Goal: Communication & Community: Answer question/provide support

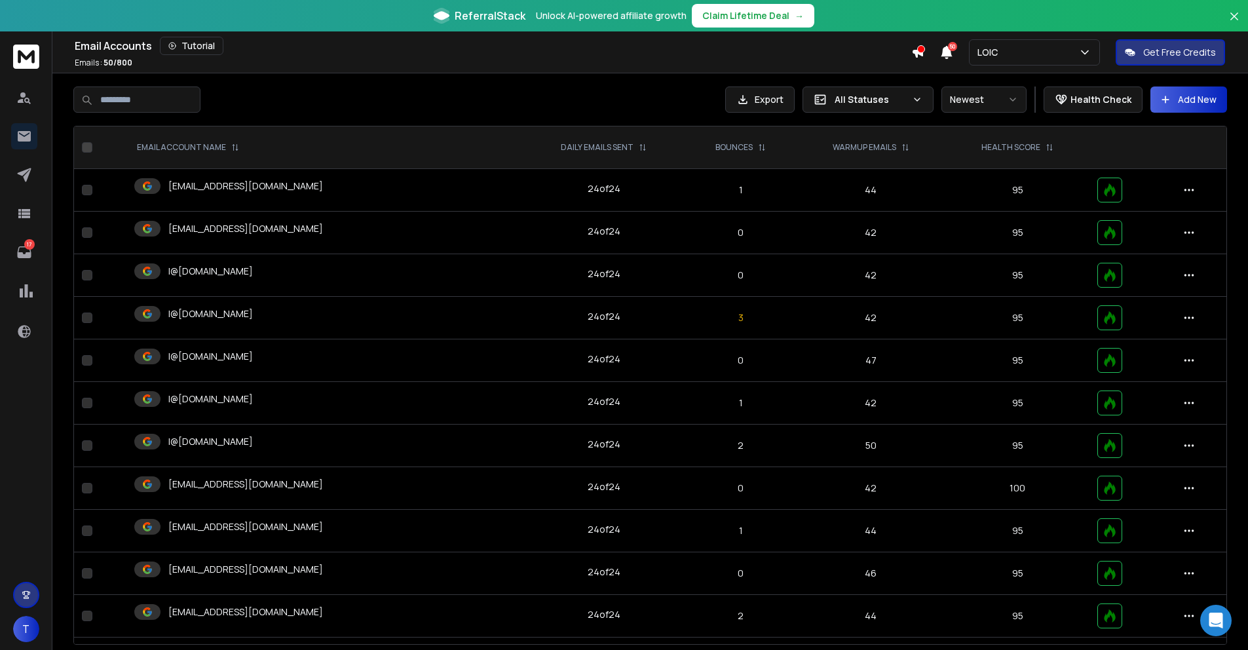
click at [6, 250] on div "17 T" at bounding box center [26, 343] width 52 height 624
click at [14, 252] on link "17" at bounding box center [24, 252] width 26 height 26
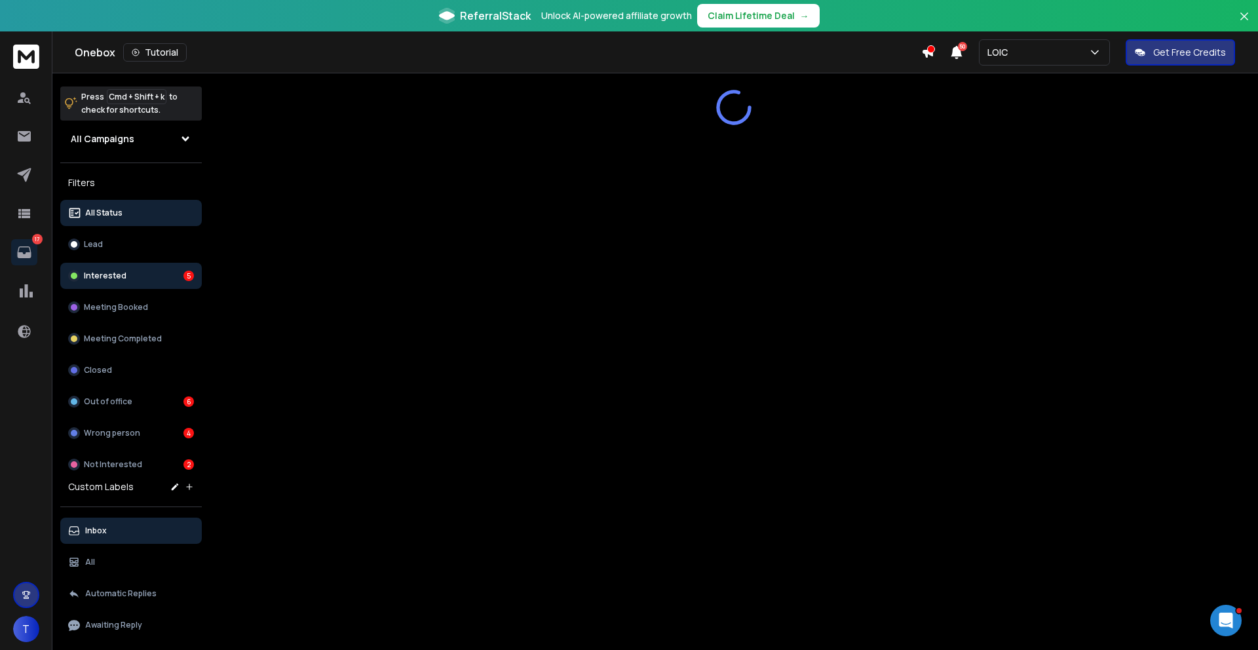
click at [107, 278] on p "Interested" at bounding box center [105, 276] width 43 height 10
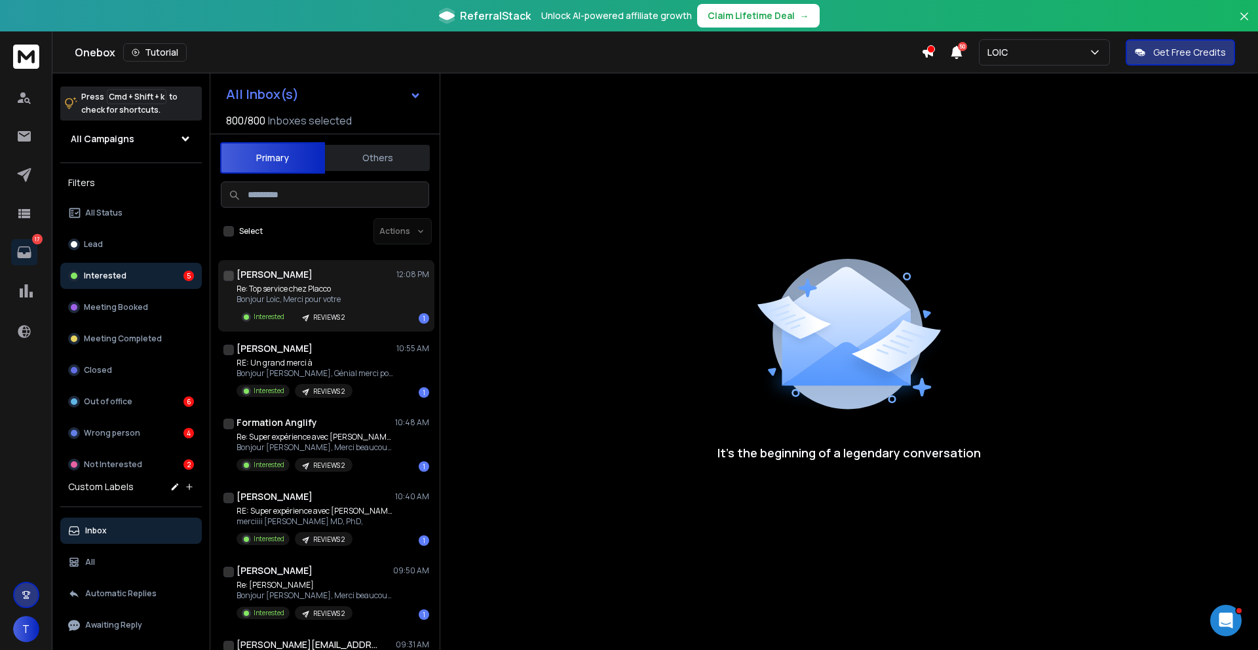
click at [310, 286] on p "Re: Top service chez Placco" at bounding box center [294, 289] width 116 height 10
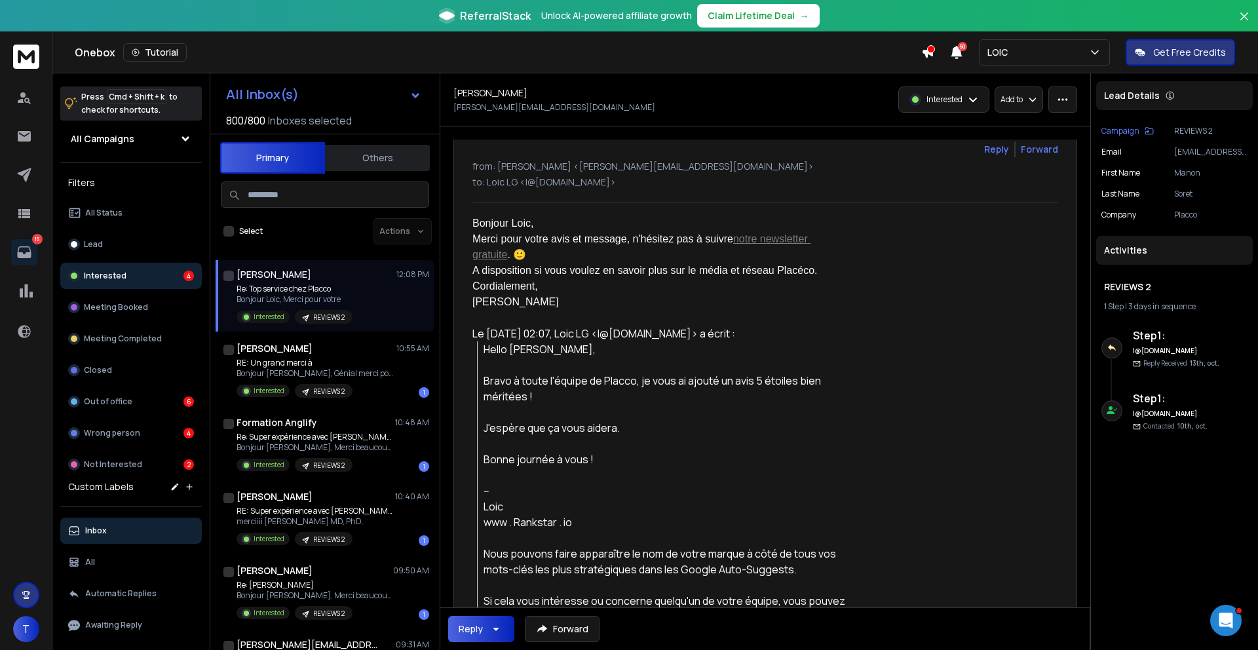
scroll to position [223, 0]
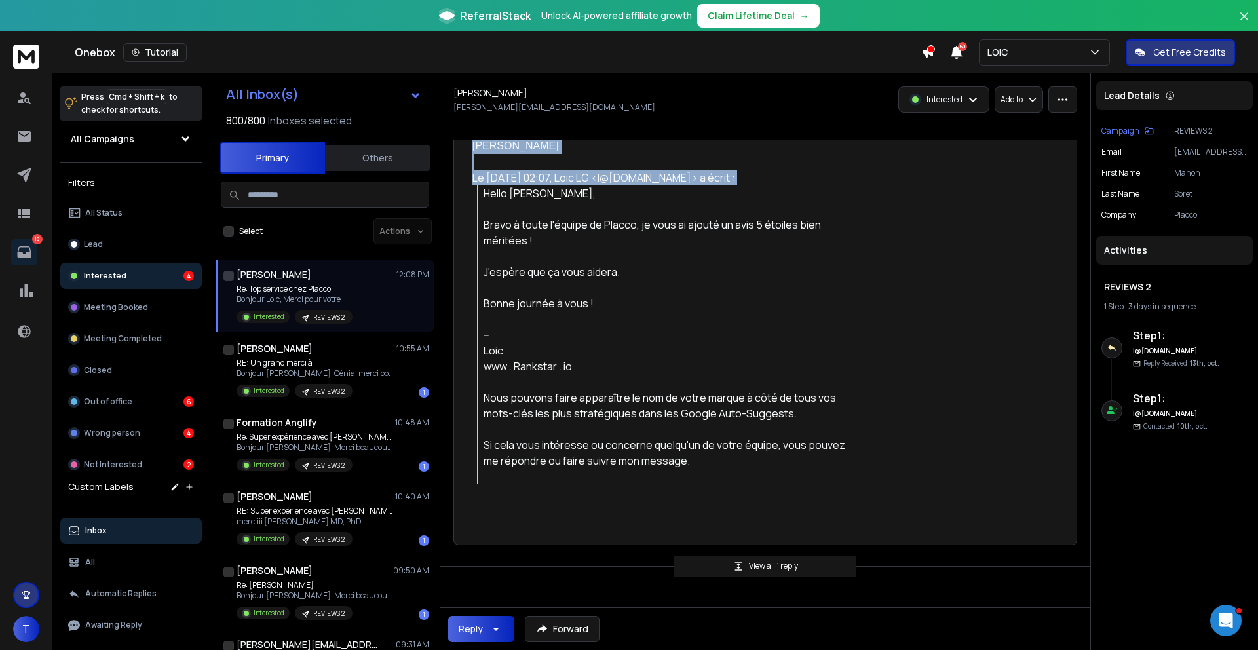
drag, startPoint x: 469, startPoint y: 197, endPoint x: 628, endPoint y: 483, distance: 326.9
click at [628, 484] on div "Re: Top service chez Placco ! [DATE] : 12:08 pm Reply Forward from: [PERSON_NAM…" at bounding box center [765, 246] width 624 height 597
copy div "Re: Top service chez Placco ! [DATE] : 12:08 pm Reply Forward from: [PERSON_NAM…"
click at [499, 633] on icon "button" at bounding box center [496, 629] width 16 height 16
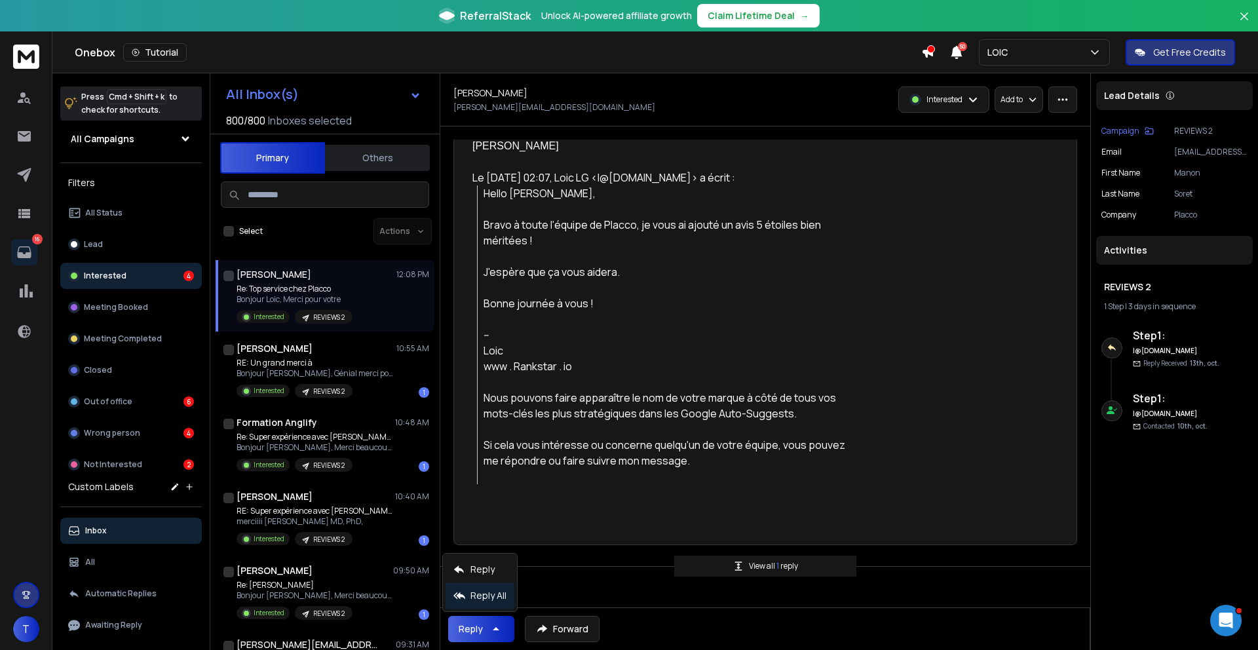
click at [481, 593] on p "Reply All" at bounding box center [488, 595] width 36 height 13
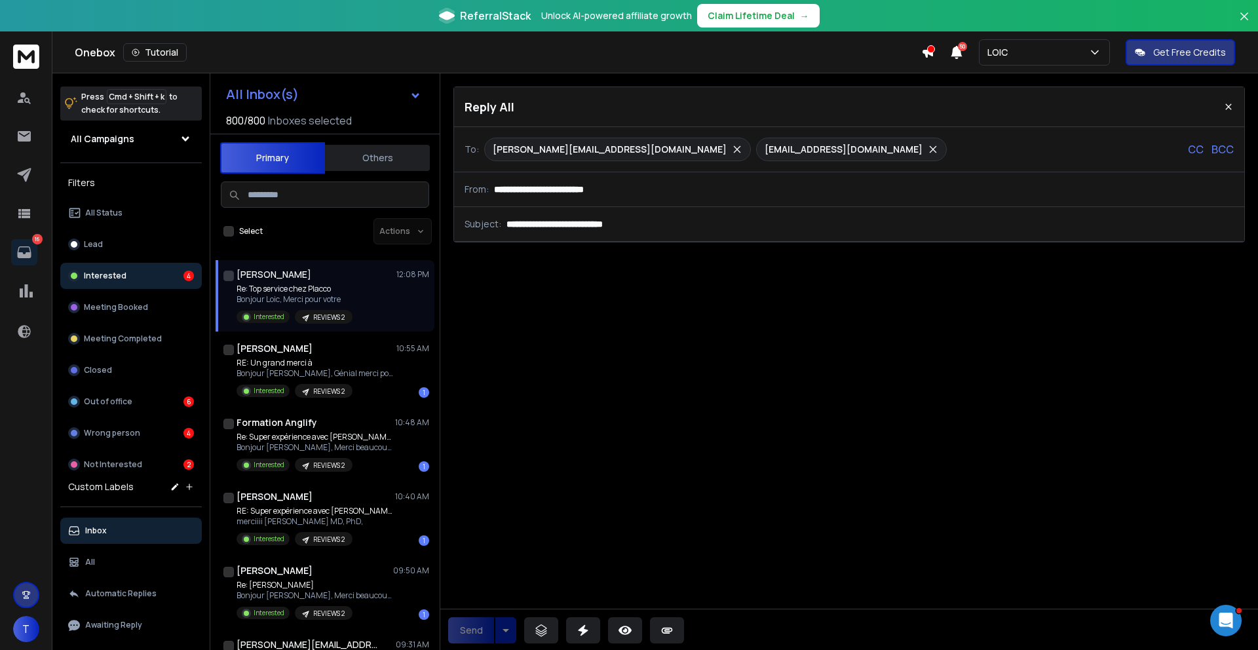
scroll to position [0, 0]
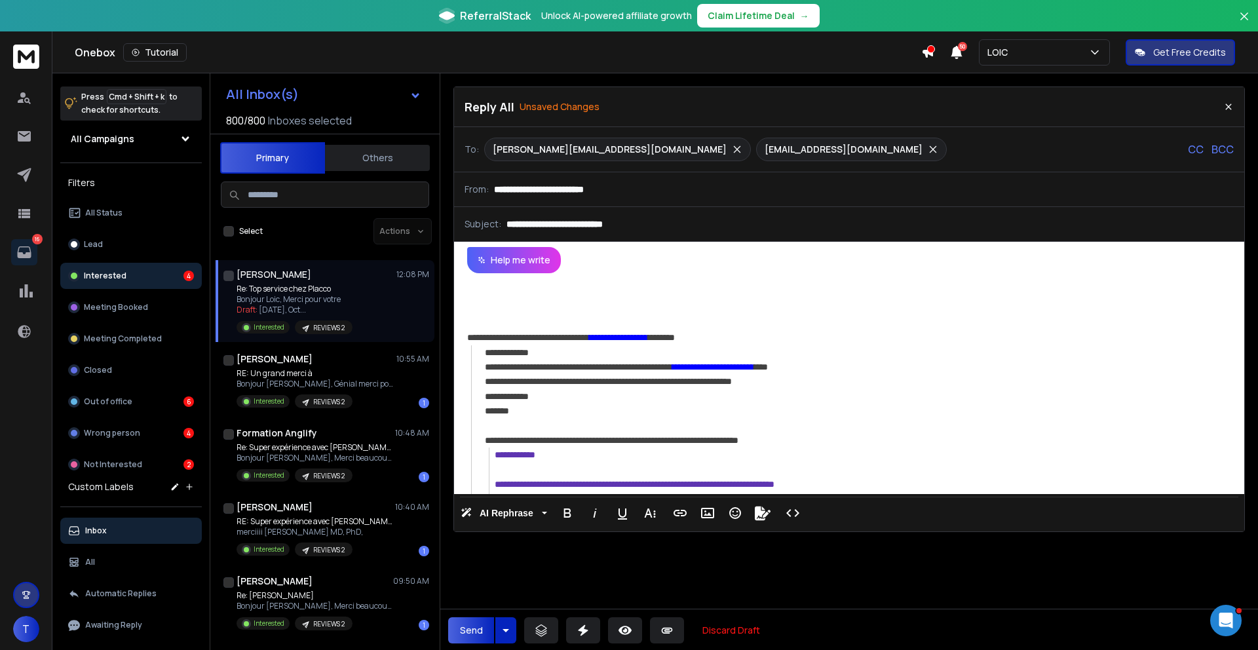
click at [952, 144] on input at bounding box center [998, 150] width 92 height 24
type input "**********"
click at [516, 291] on div at bounding box center [849, 293] width 764 height 14
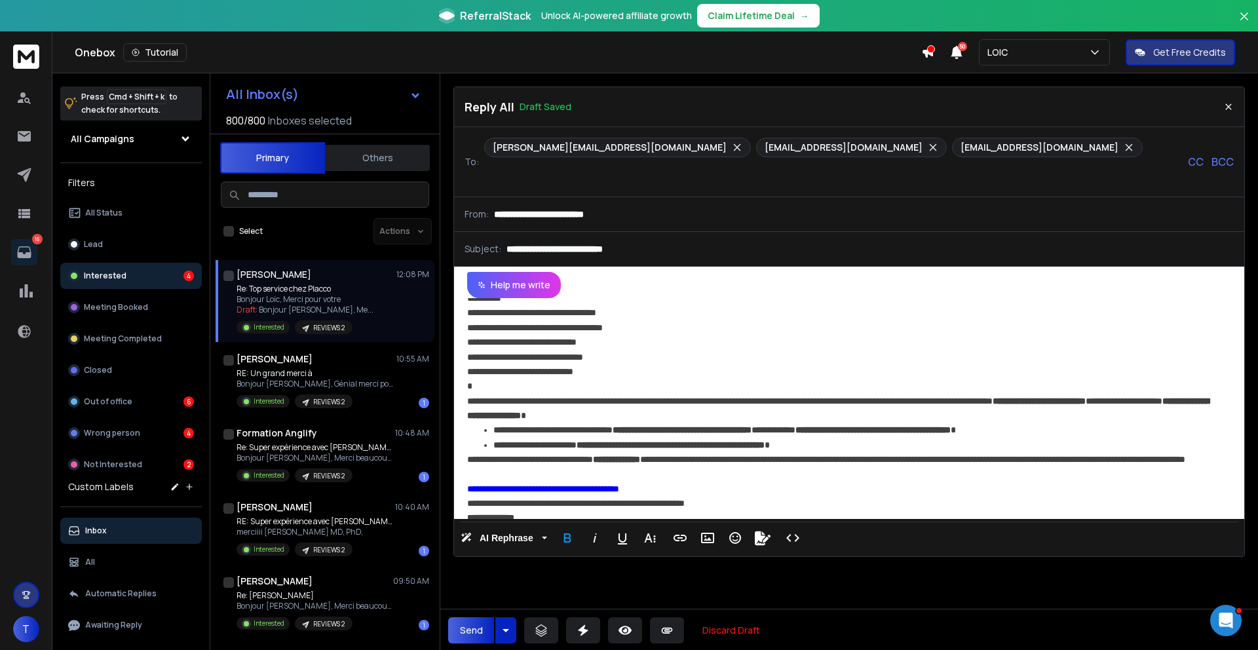
scroll to position [156, 0]
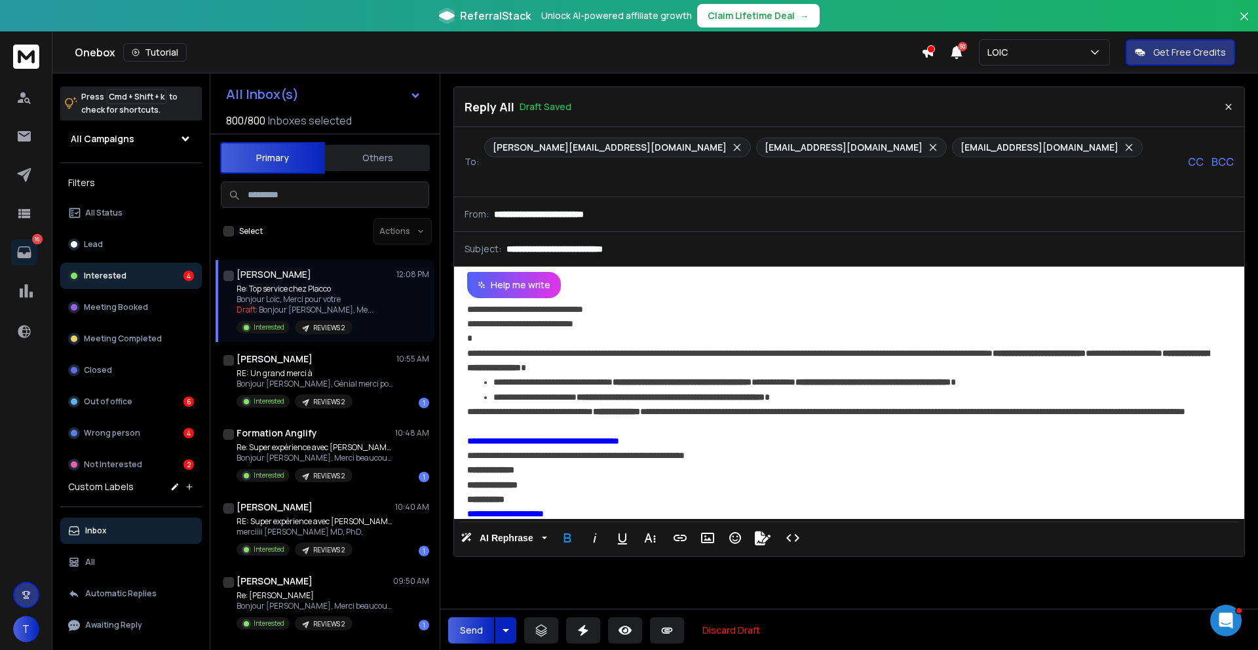
click at [488, 631] on button "Send" at bounding box center [471, 630] width 46 height 26
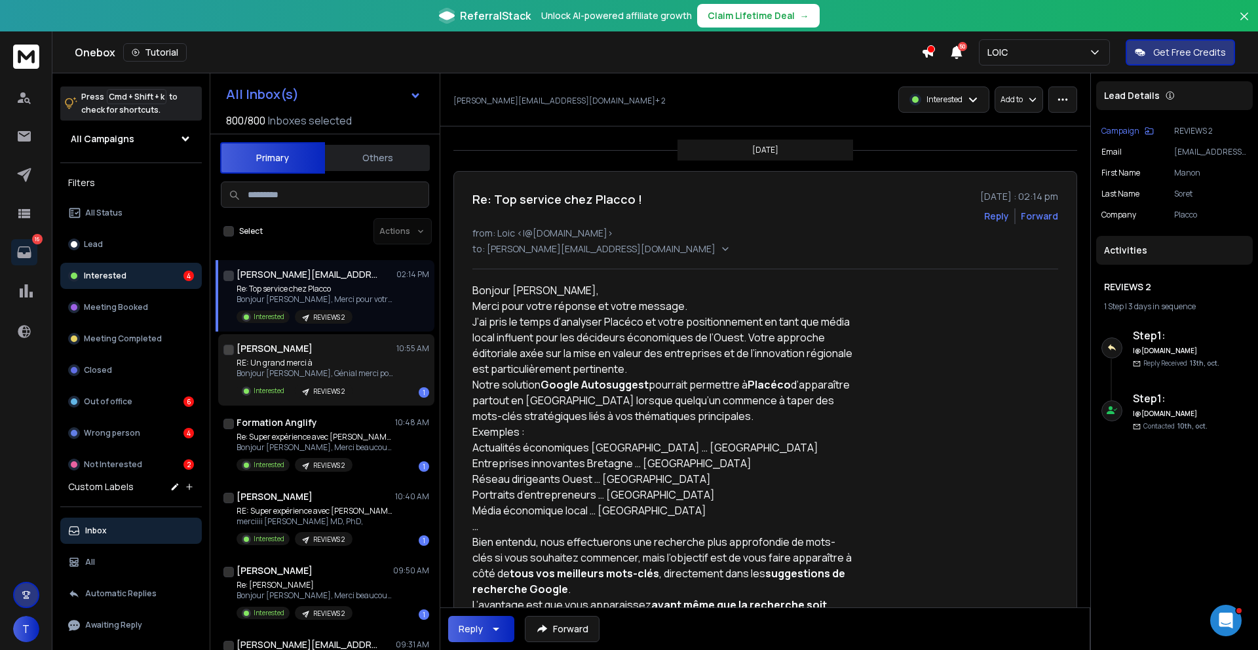
click at [383, 379] on div "RE: Un grand merci à Bonjour [PERSON_NAME], Génial merci pour Interested REVIEW…" at bounding box center [332, 378] width 193 height 40
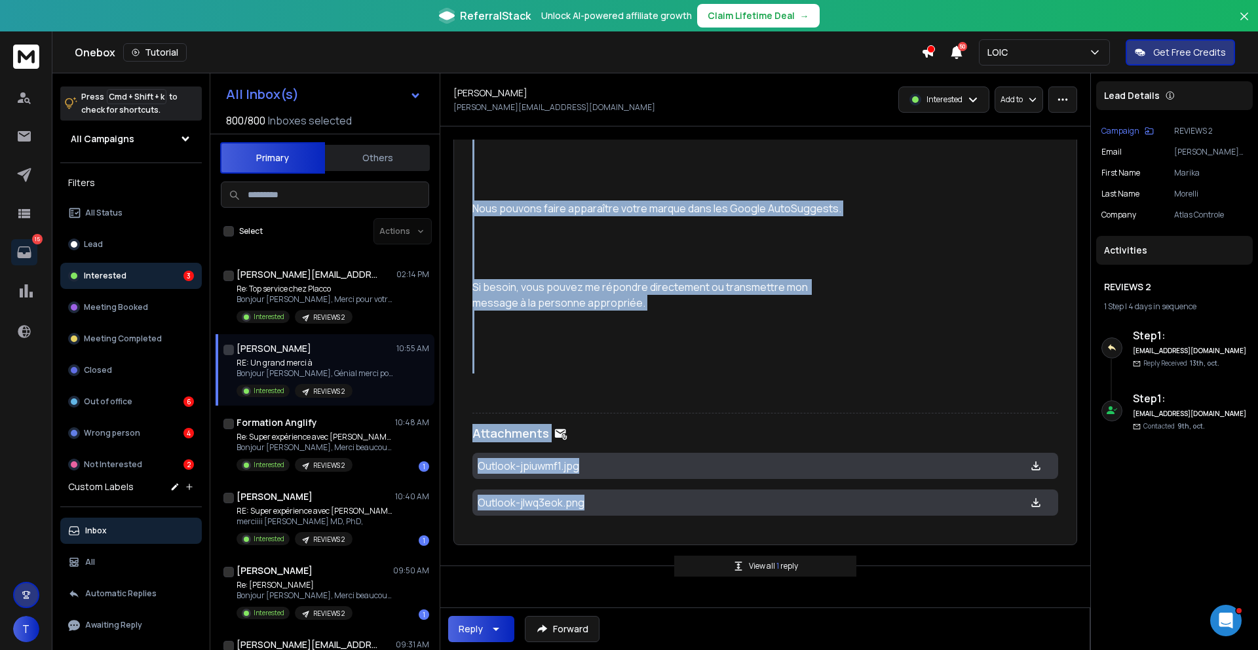
drag, startPoint x: 470, startPoint y: 194, endPoint x: 625, endPoint y: 517, distance: 358.6
copy div "LO: Ip dolor sitam c Adipi Elitsedd ! 11 Eiusmod 8273 : 34:42 te Incid Utlabor …"
click at [494, 632] on icon "button" at bounding box center [496, 629] width 16 height 16
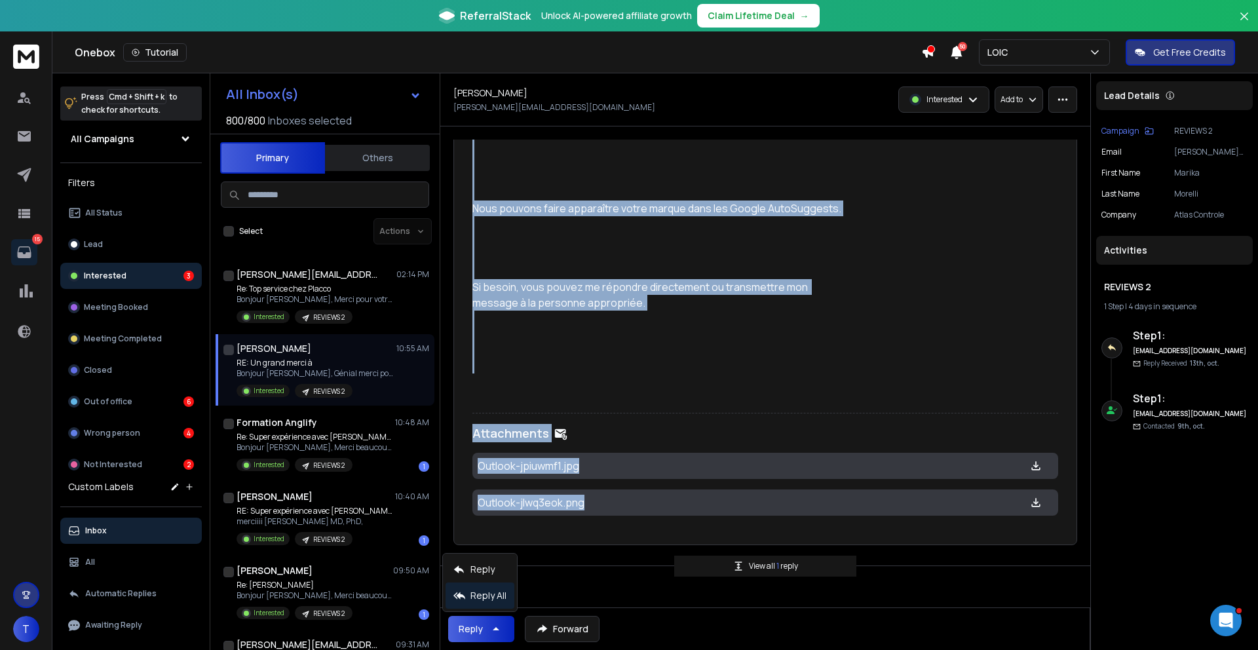
click at [489, 599] on p "Reply All" at bounding box center [488, 595] width 36 height 13
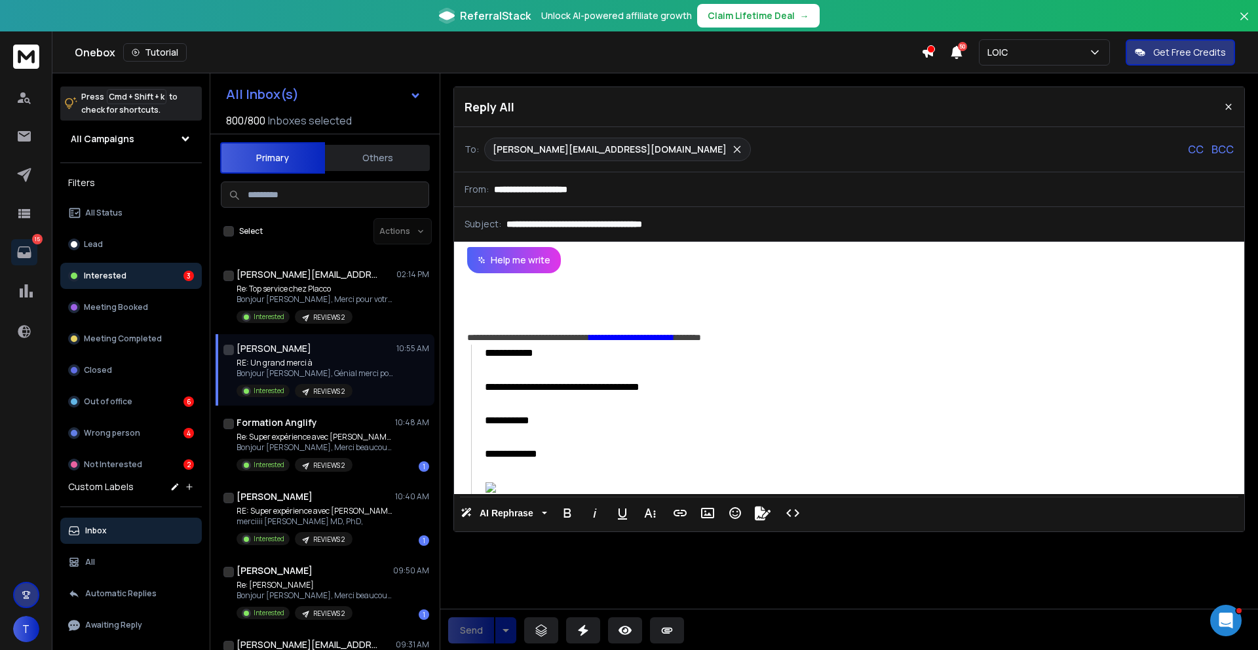
click at [756, 142] on input at bounding box center [802, 150] width 92 height 24
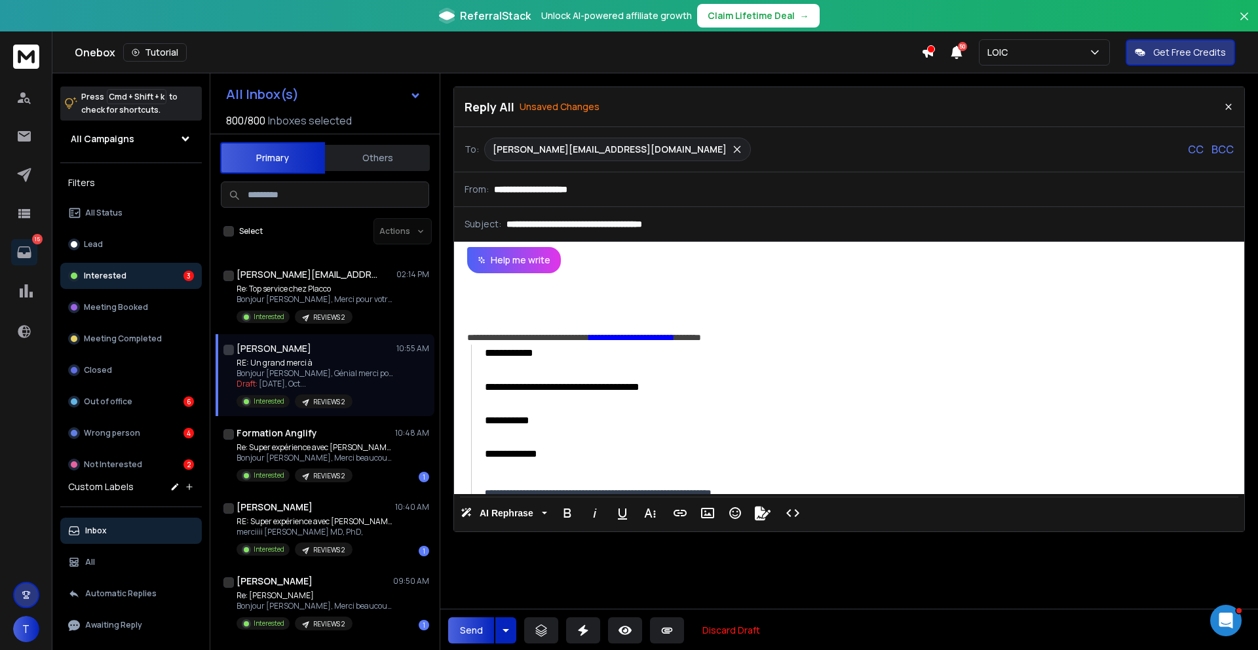
type input "**********"
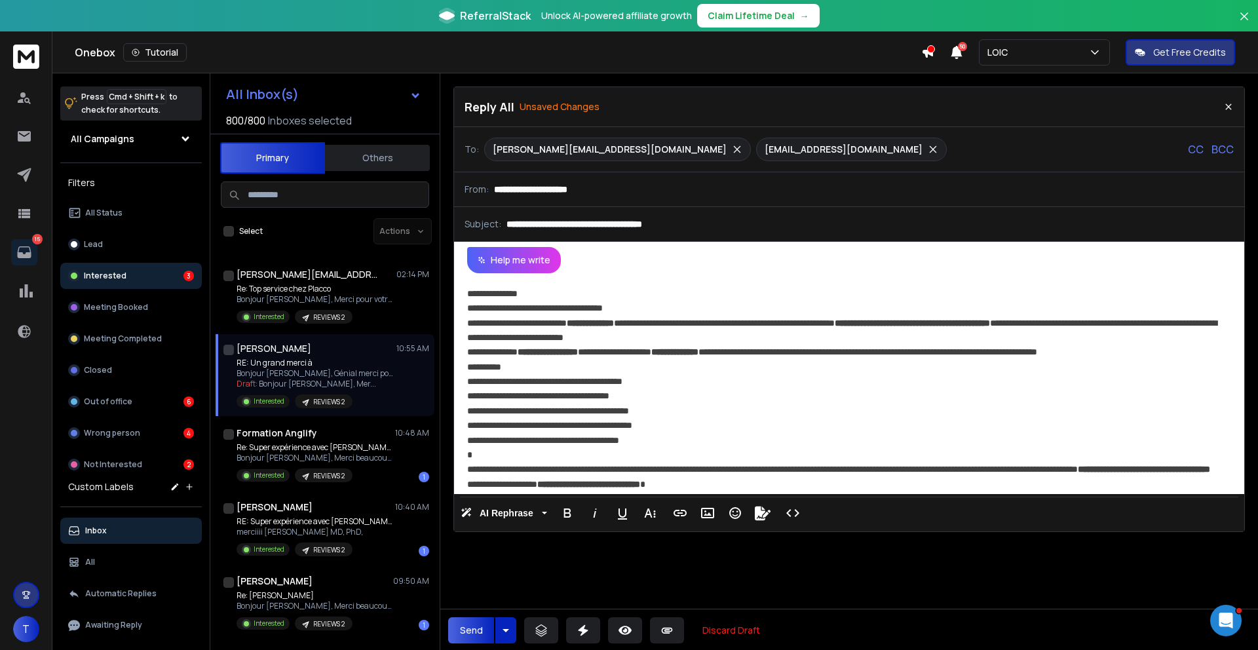
click at [469, 634] on button "Send" at bounding box center [471, 630] width 46 height 26
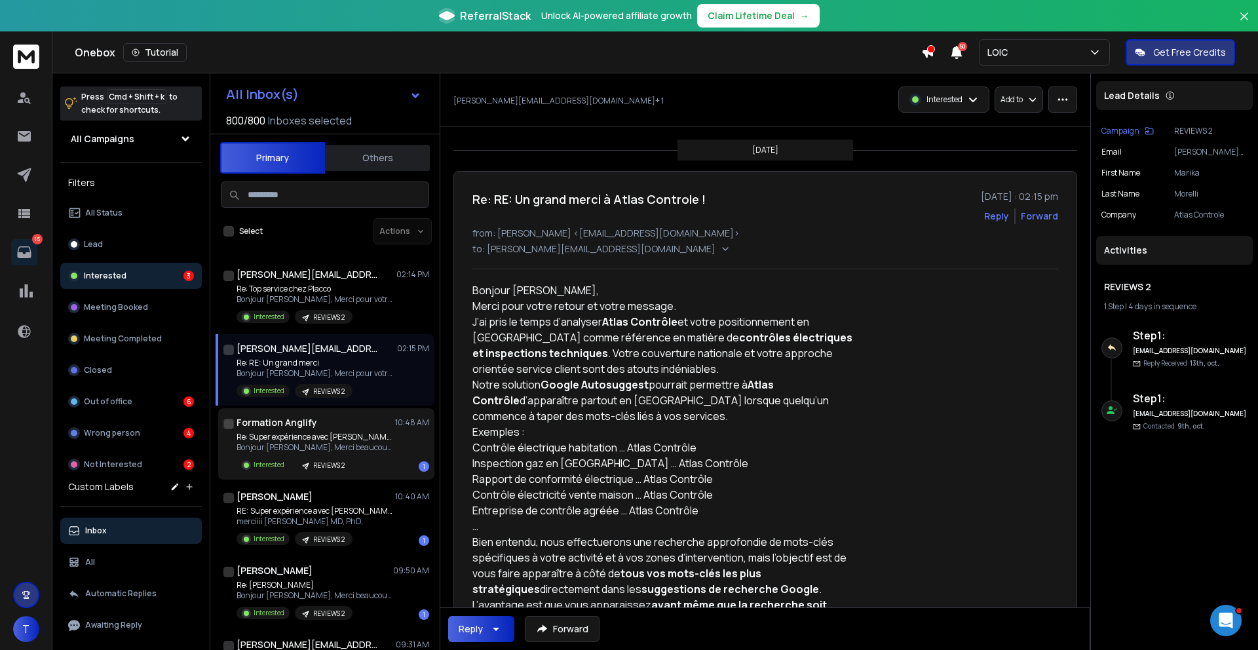
click at [312, 439] on p "Re: Super expérience avec [PERSON_NAME]" at bounding box center [314, 437] width 157 height 10
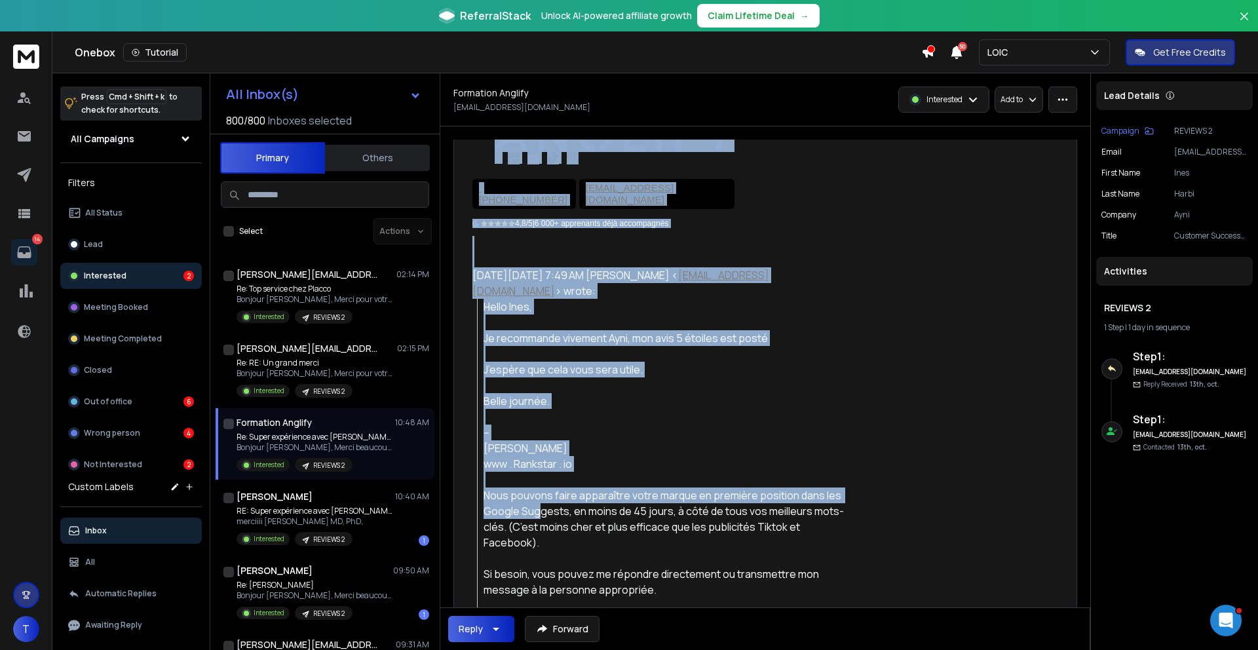
scroll to position [439, 0]
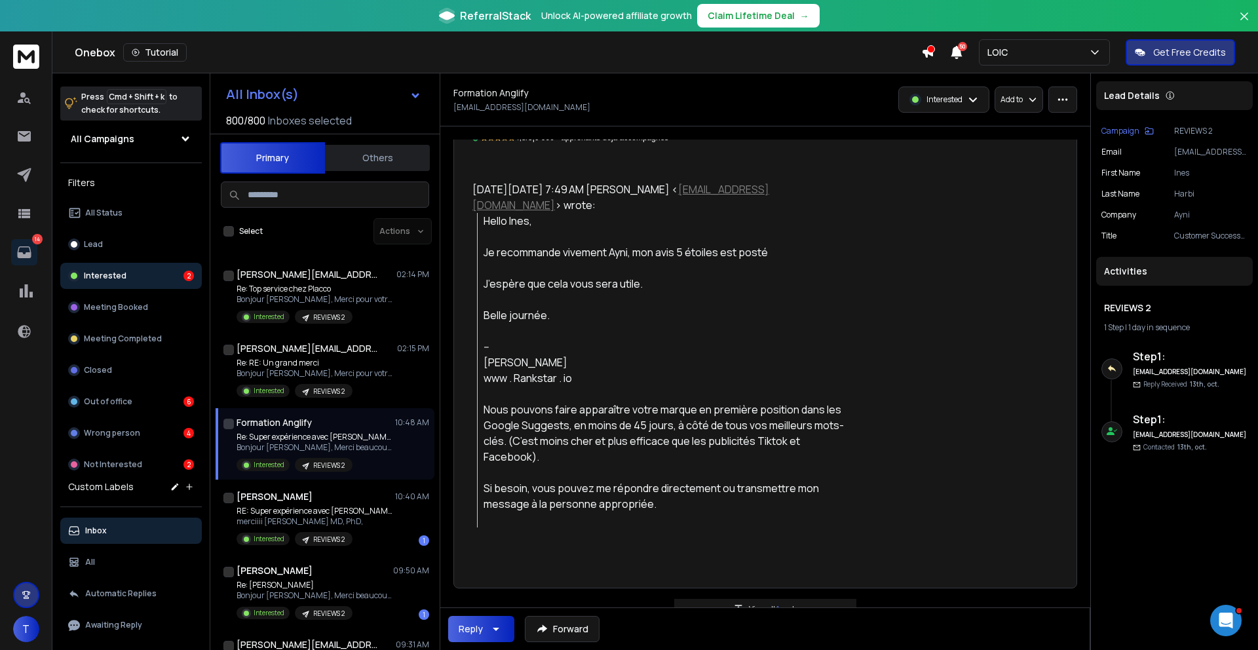
drag, startPoint x: 469, startPoint y: 200, endPoint x: 582, endPoint y: 510, distance: 329.3
click at [582, 510] on div "Re: Super expérience avec [PERSON_NAME] ! [DATE] : 10:48 am Reply Forward from:…" at bounding box center [765, 159] width 624 height 857
copy div "Re: Super expérience avec [PERSON_NAME] ! [DATE] : 10:48 am Reply Forward from:…"
click at [488, 625] on icon "button" at bounding box center [496, 629] width 16 height 16
click at [488, 589] on p "Reply All" at bounding box center [488, 595] width 36 height 13
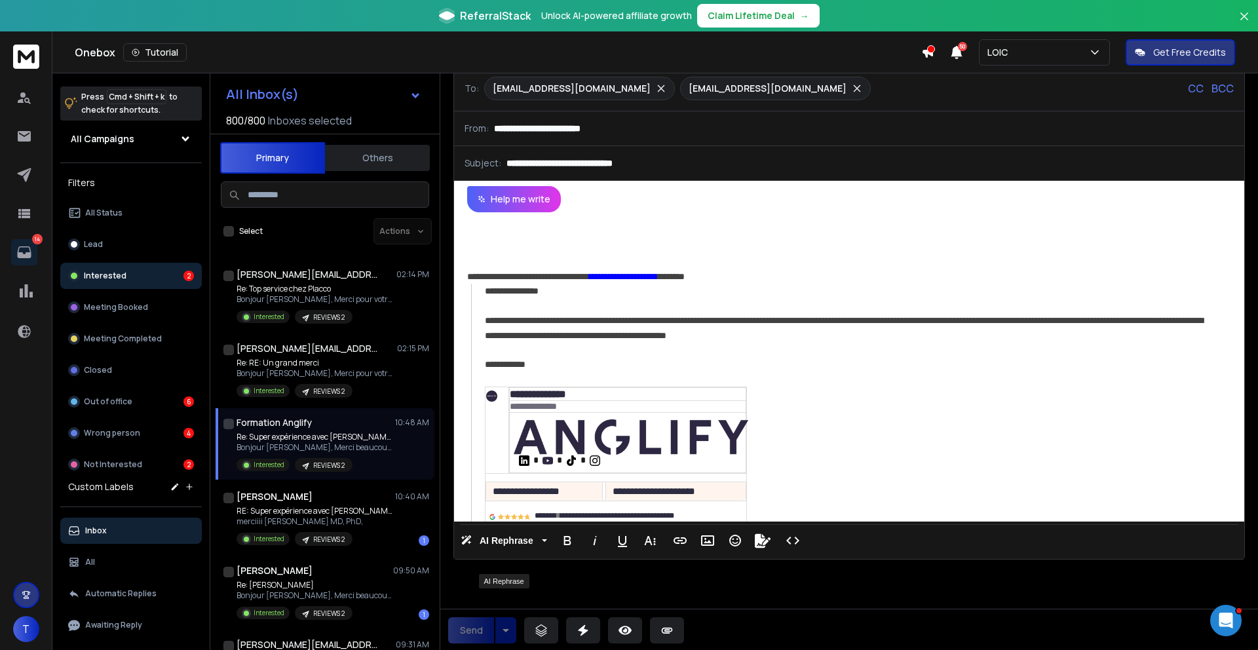
scroll to position [0, 0]
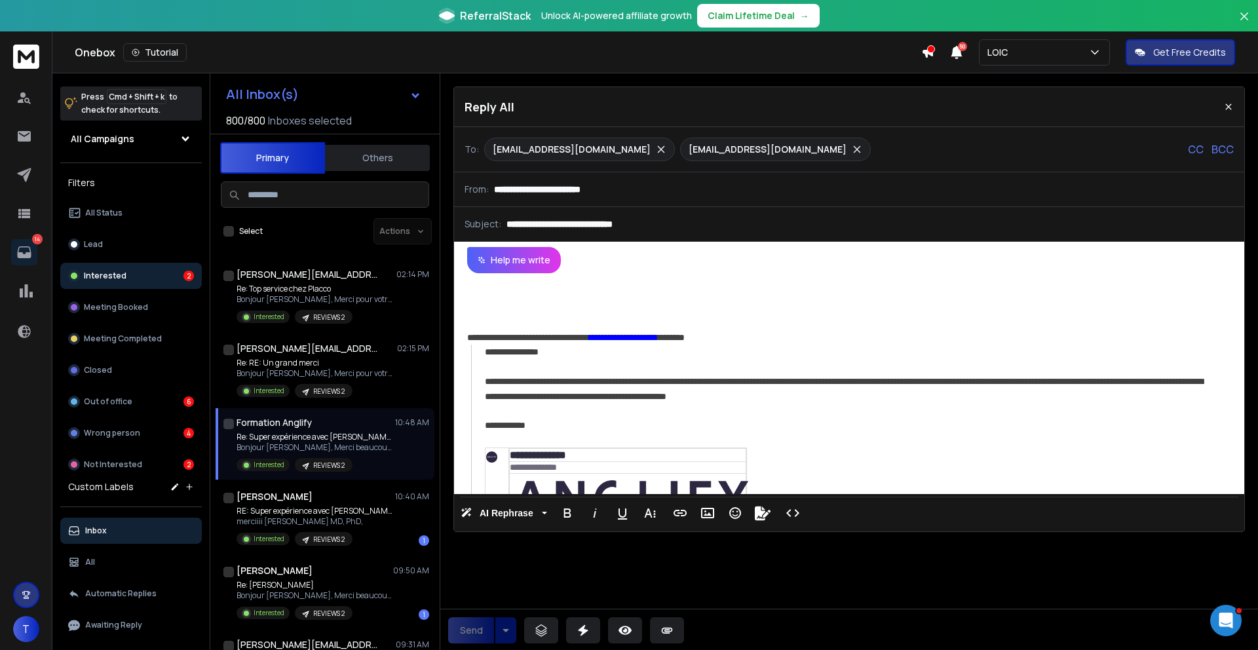
click at [876, 149] on input at bounding box center [922, 150] width 92 height 24
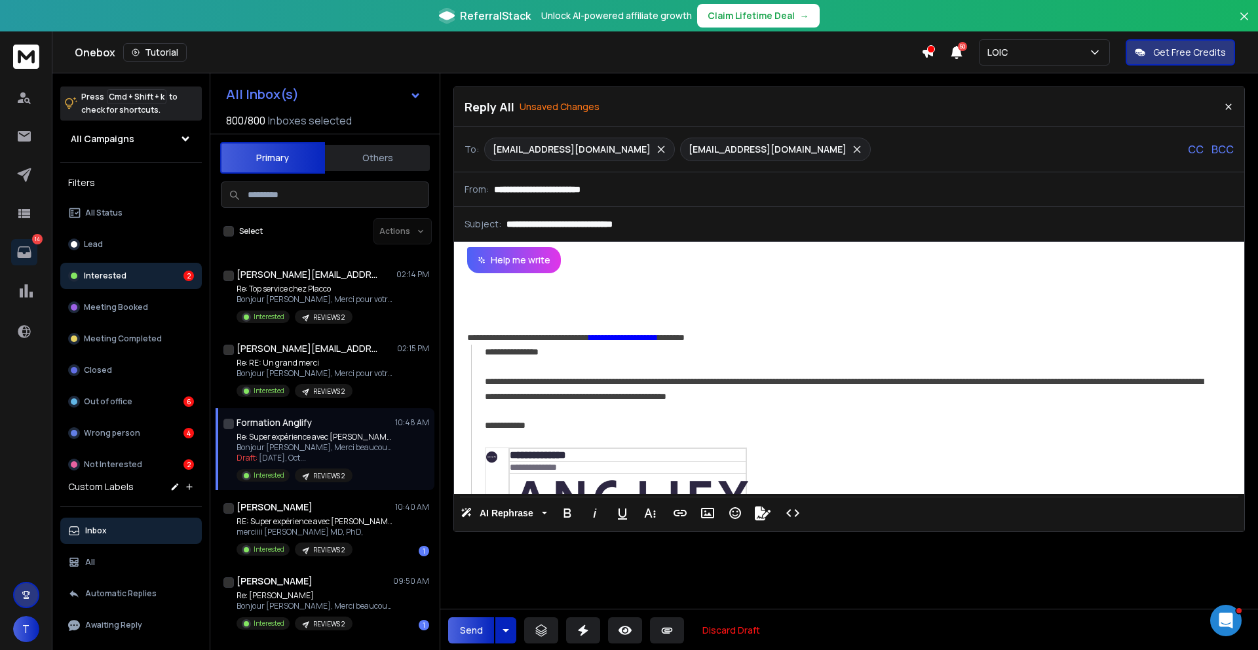
type input "**********"
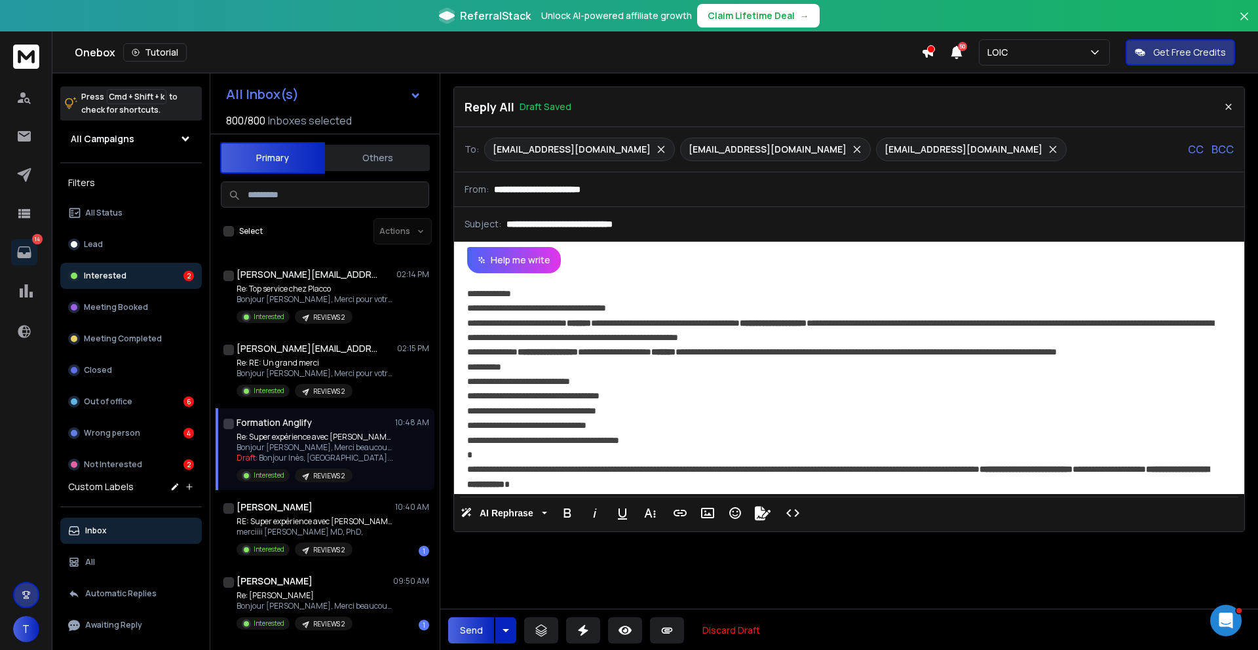
click at [475, 627] on button "Send" at bounding box center [471, 630] width 46 height 26
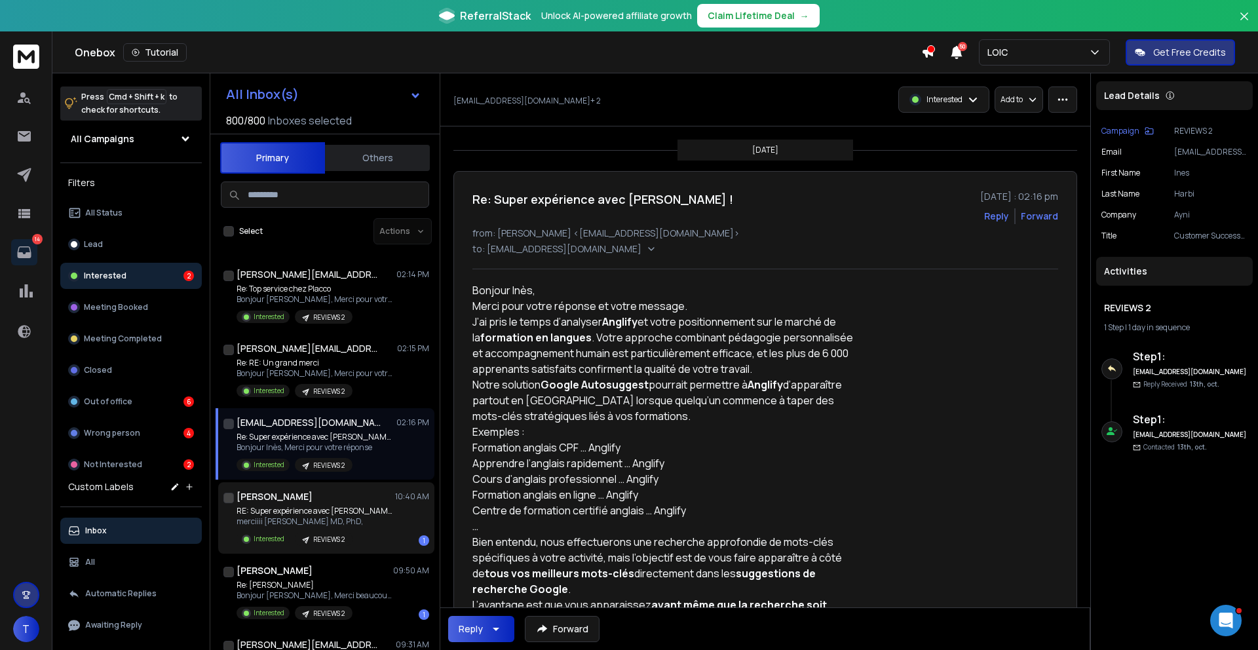
click at [346, 529] on div "RE: Super expérience avec [PERSON_NAME] [PERSON_NAME] MD, PhD, Interested REVIE…" at bounding box center [314, 526] width 157 height 40
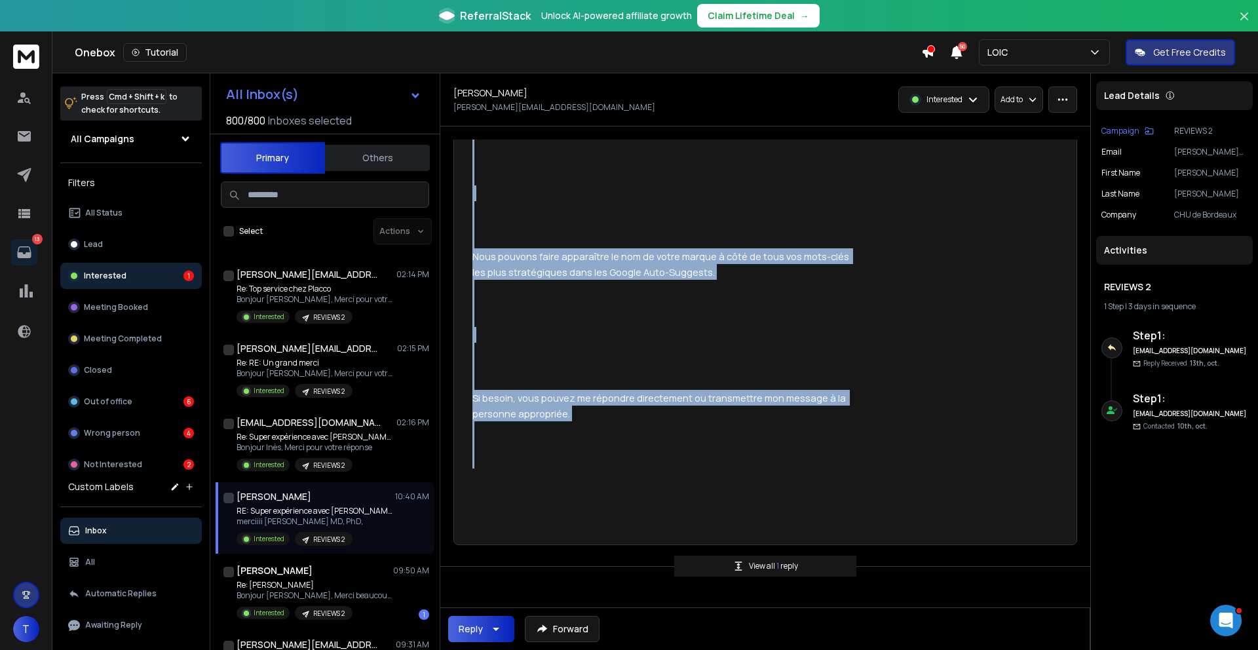
scroll to position [1578, 0]
drag, startPoint x: 474, startPoint y: 195, endPoint x: 618, endPoint y: 482, distance: 321.6
copy div "LO: Ipsum dolorsitam cons ADI el Seddoeiu ! 02 Tempori 1634 : 44:34 ut Labor Et…"
click at [480, 629] on div "Reply" at bounding box center [470, 628] width 24 height 13
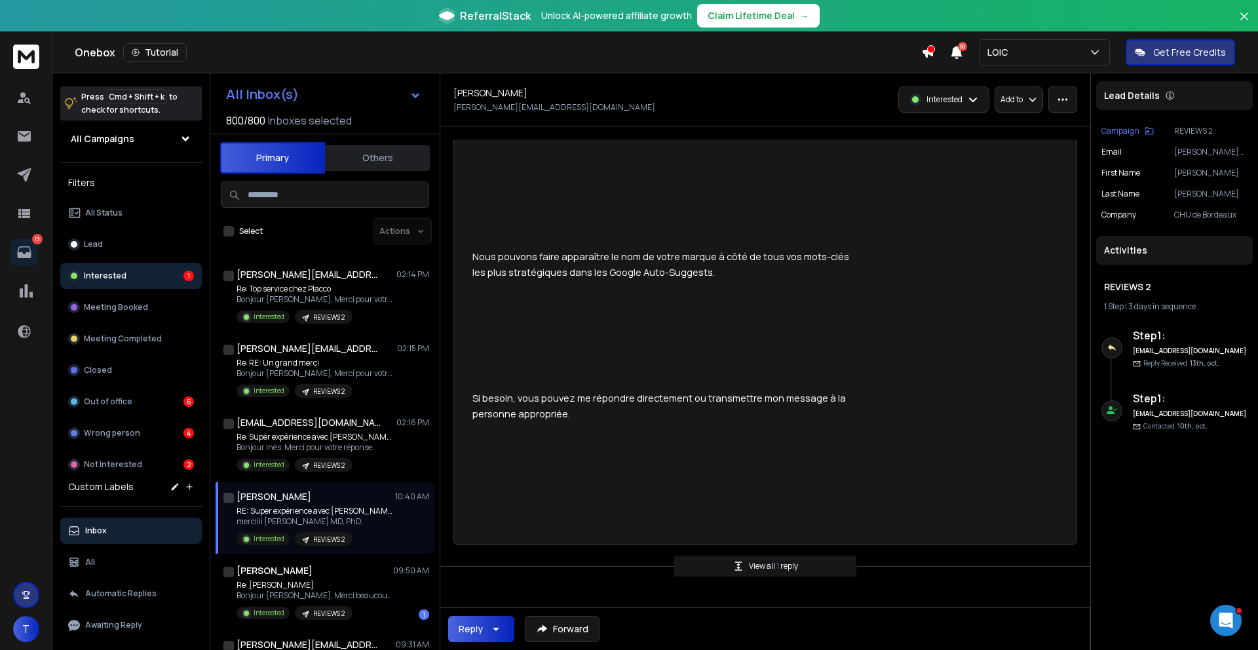
scroll to position [0, 0]
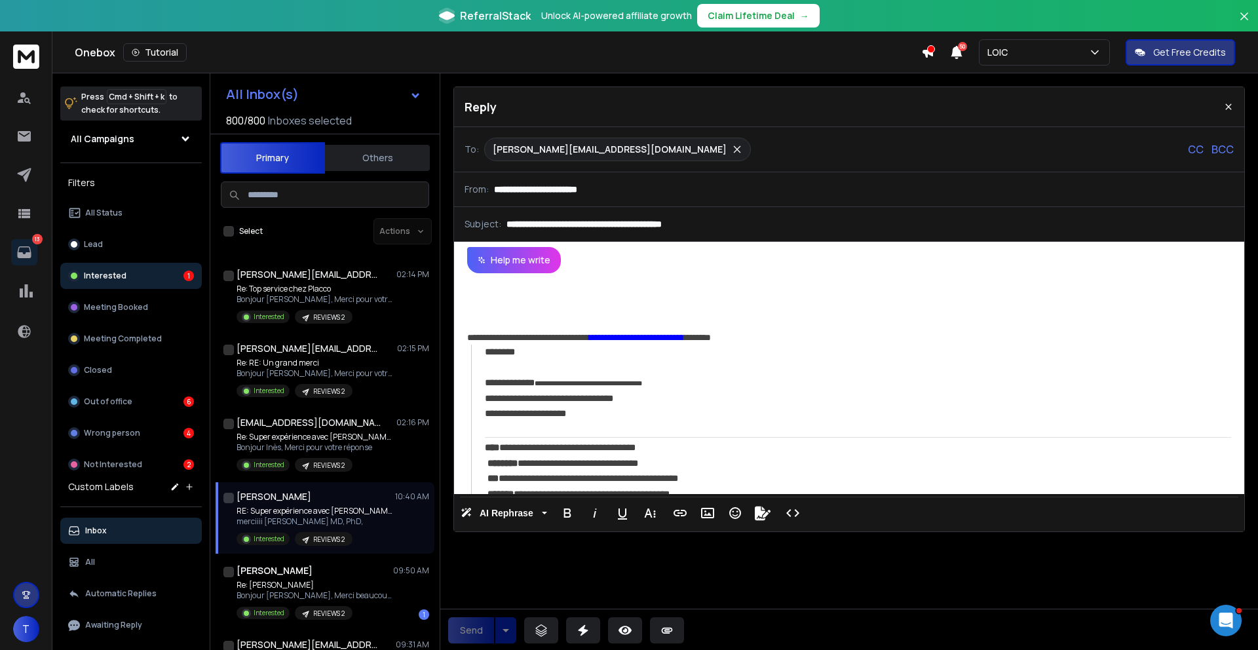
click at [756, 141] on input at bounding box center [802, 150] width 92 height 24
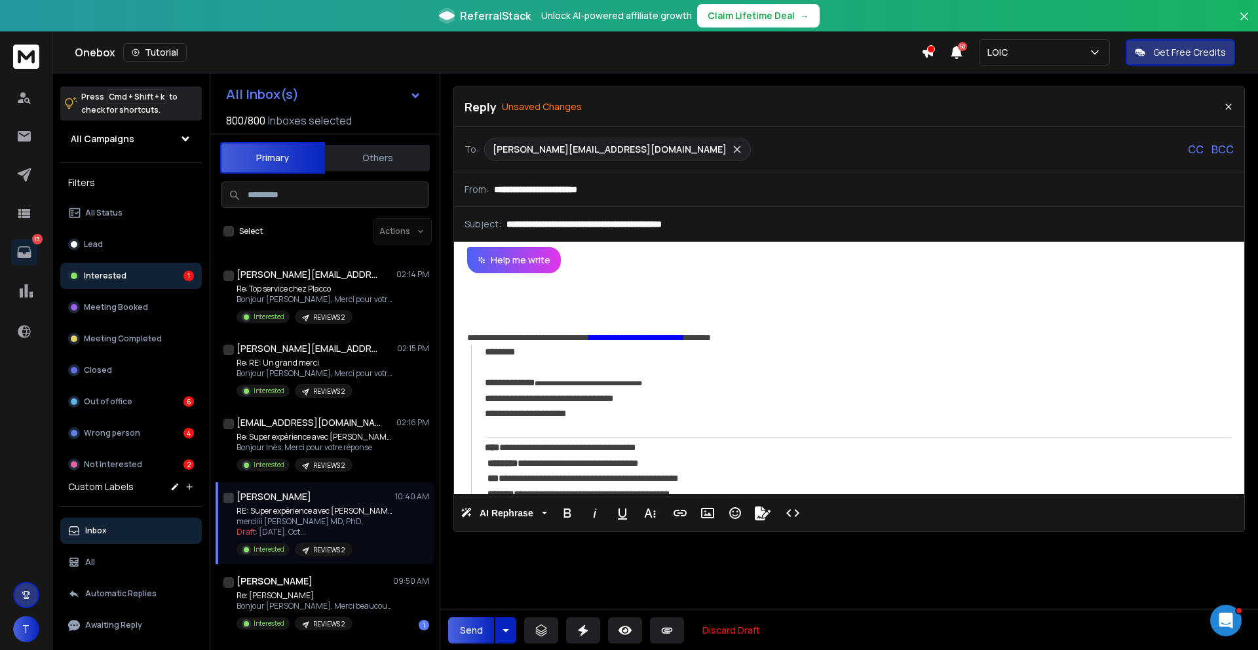
type input "**********"
click at [526, 290] on div at bounding box center [849, 293] width 764 height 14
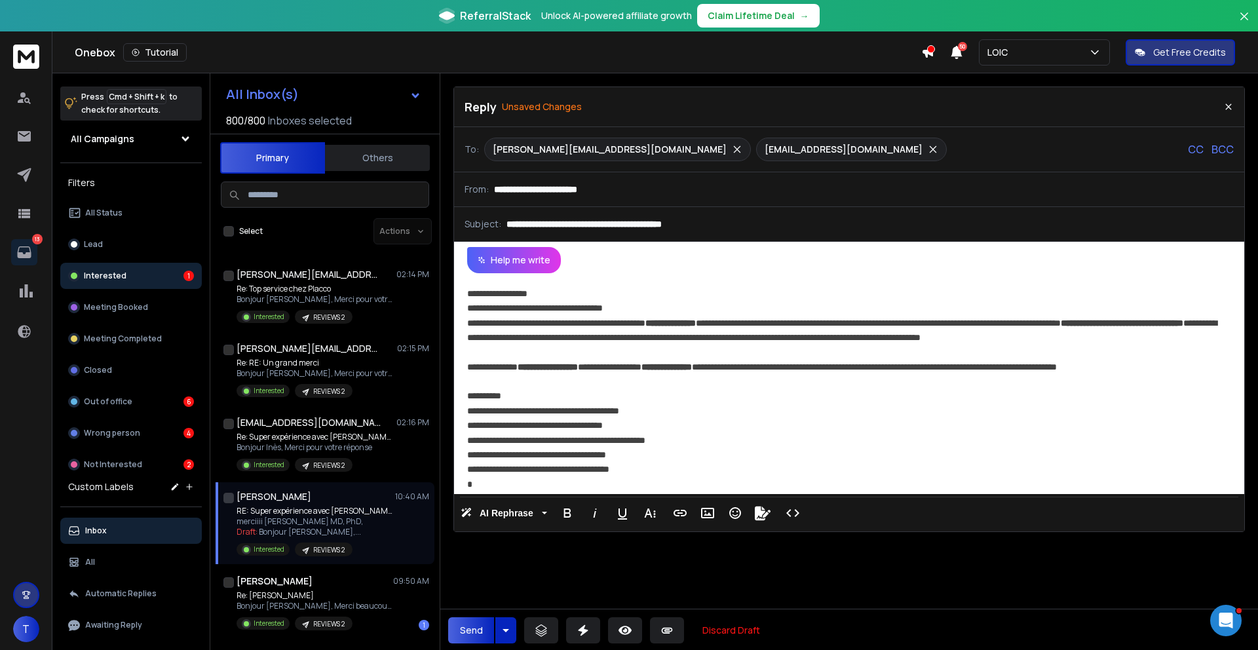
click at [464, 637] on button "Send" at bounding box center [471, 630] width 46 height 26
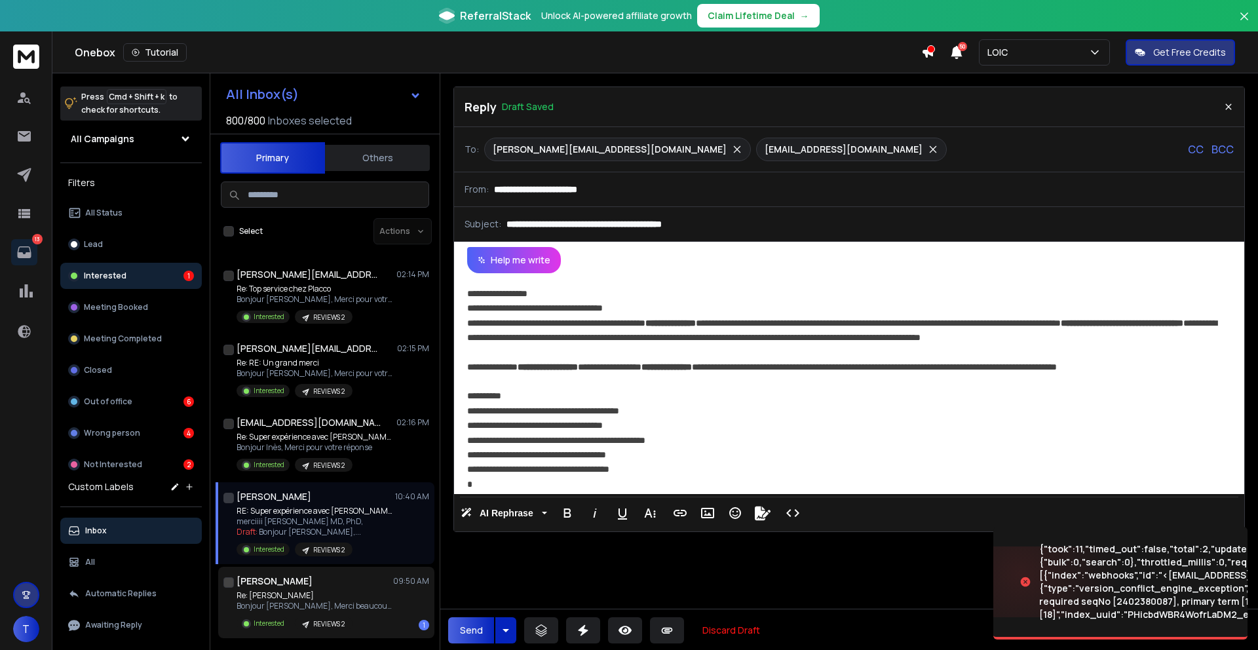
click at [361, 606] on p "Bonjour [PERSON_NAME], Merci beaucoup pour" at bounding box center [314, 606] width 157 height 10
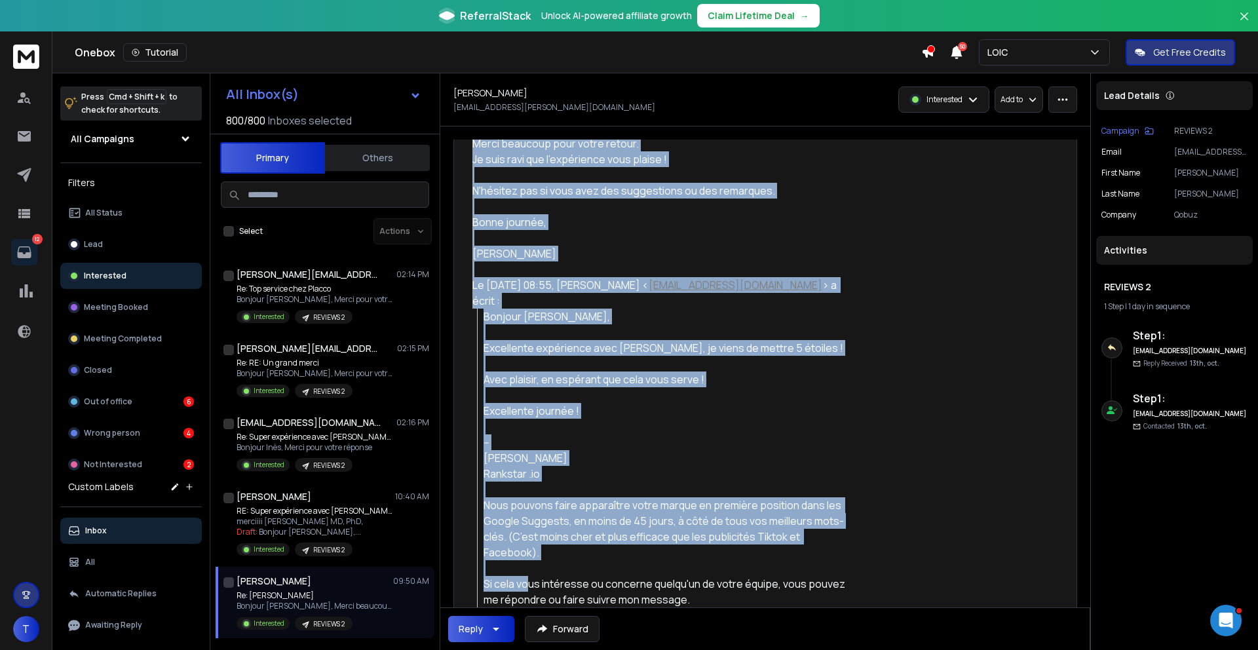
scroll to position [286, 0]
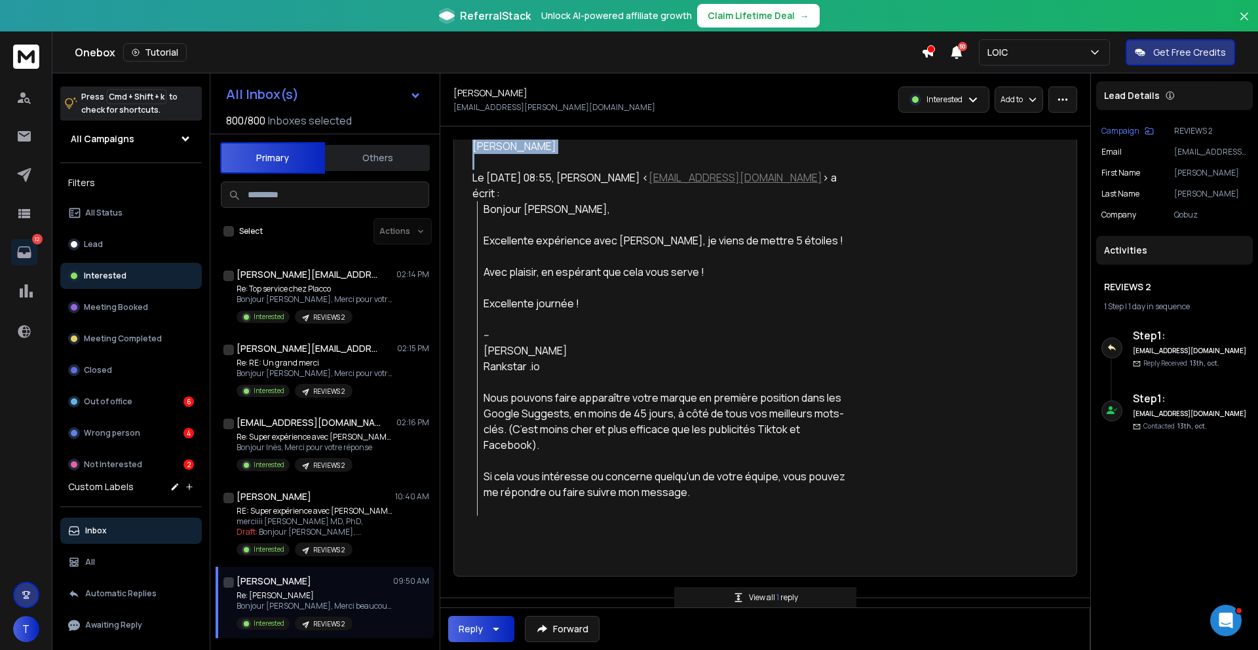
drag, startPoint x: 464, startPoint y: 196, endPoint x: 580, endPoint y: 534, distance: 357.3
click at [580, 534] on div "Re: [PERSON_NAME] [DATE] : 09:50 am Reply Forward from: [PERSON_NAME] <[PERSON_…" at bounding box center [765, 230] width 624 height 691
copy div "Re: [PERSON_NAME] [DATE] : 09:50 am Reply Forward from: [PERSON_NAME] <[PERSON_…"
click at [496, 642] on div "Reply Forward" at bounding box center [765, 628] width 650 height 43
click at [496, 626] on icon "button" at bounding box center [496, 629] width 16 height 16
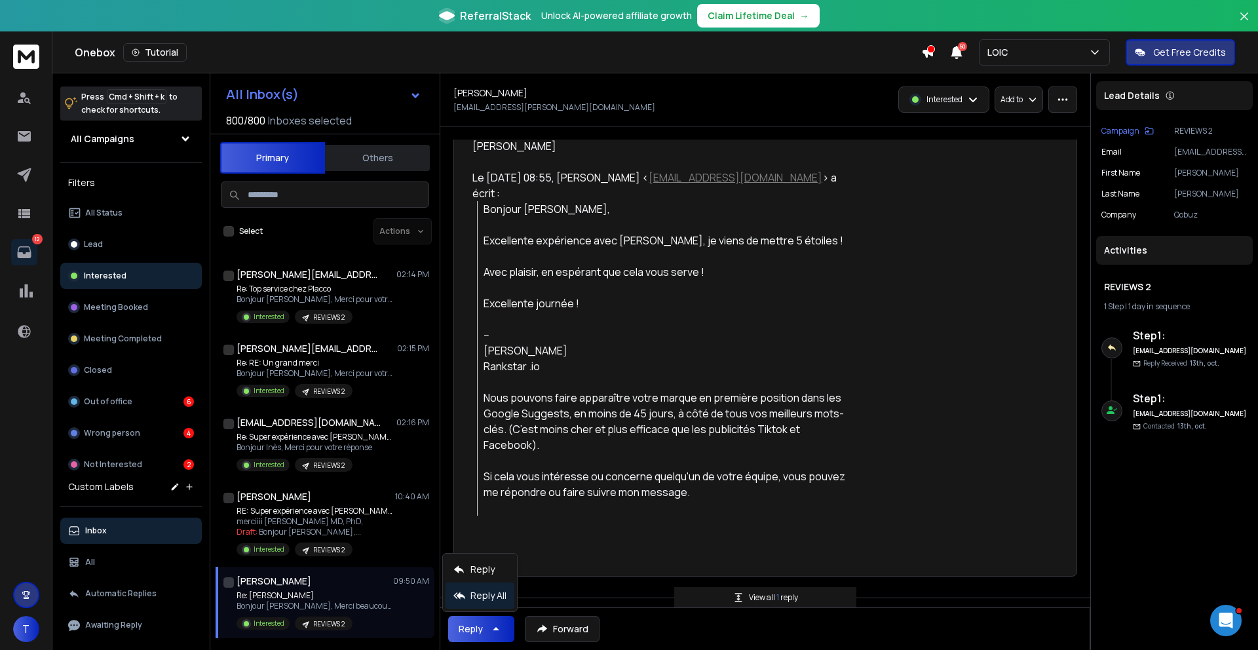
click at [491, 594] on p "Reply All" at bounding box center [488, 595] width 36 height 13
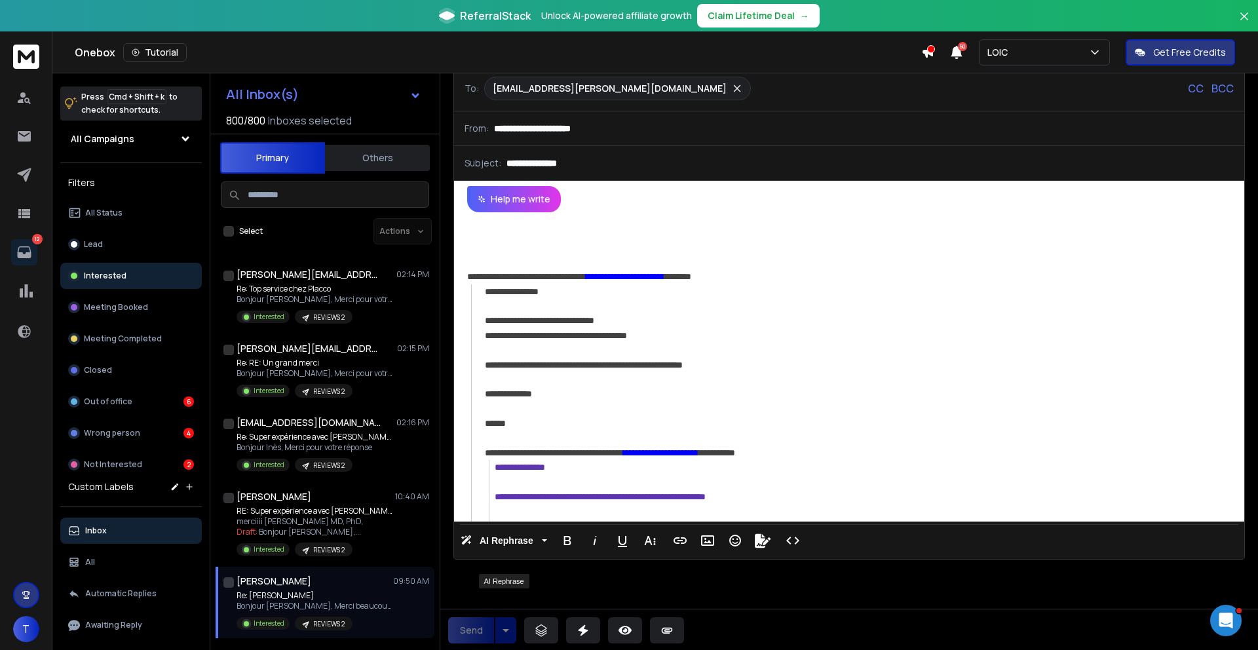
scroll to position [0, 0]
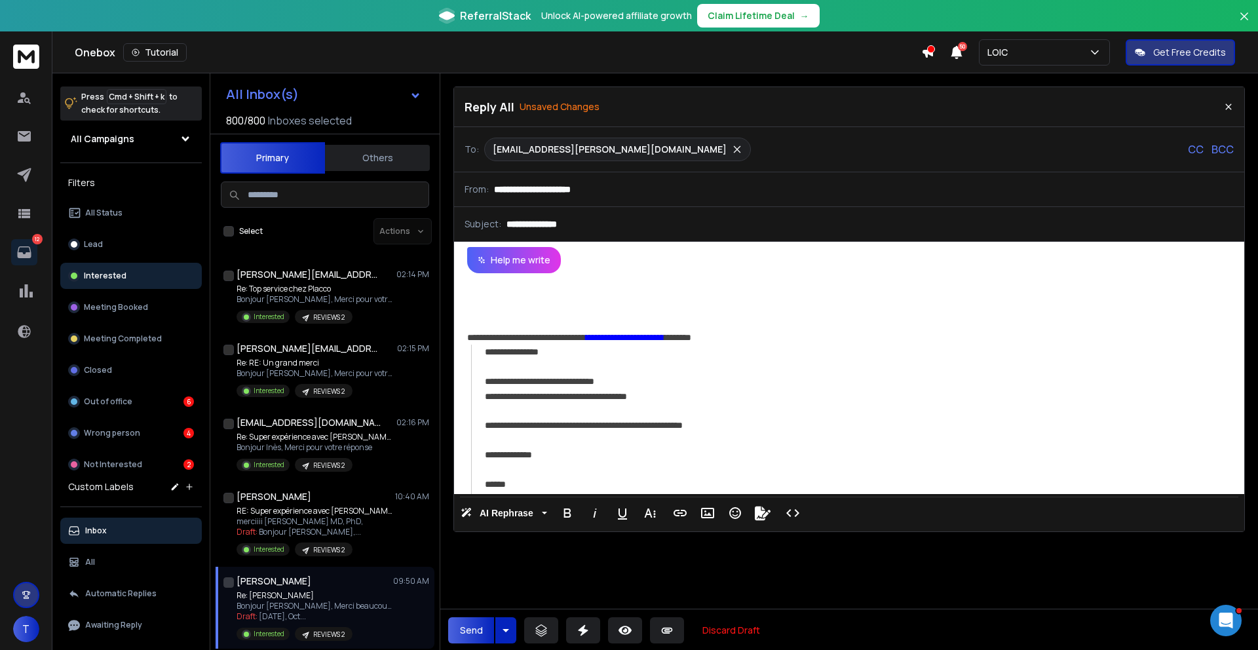
click at [756, 147] on input at bounding box center [802, 150] width 92 height 24
type input "**********"
click at [507, 287] on div at bounding box center [849, 293] width 764 height 14
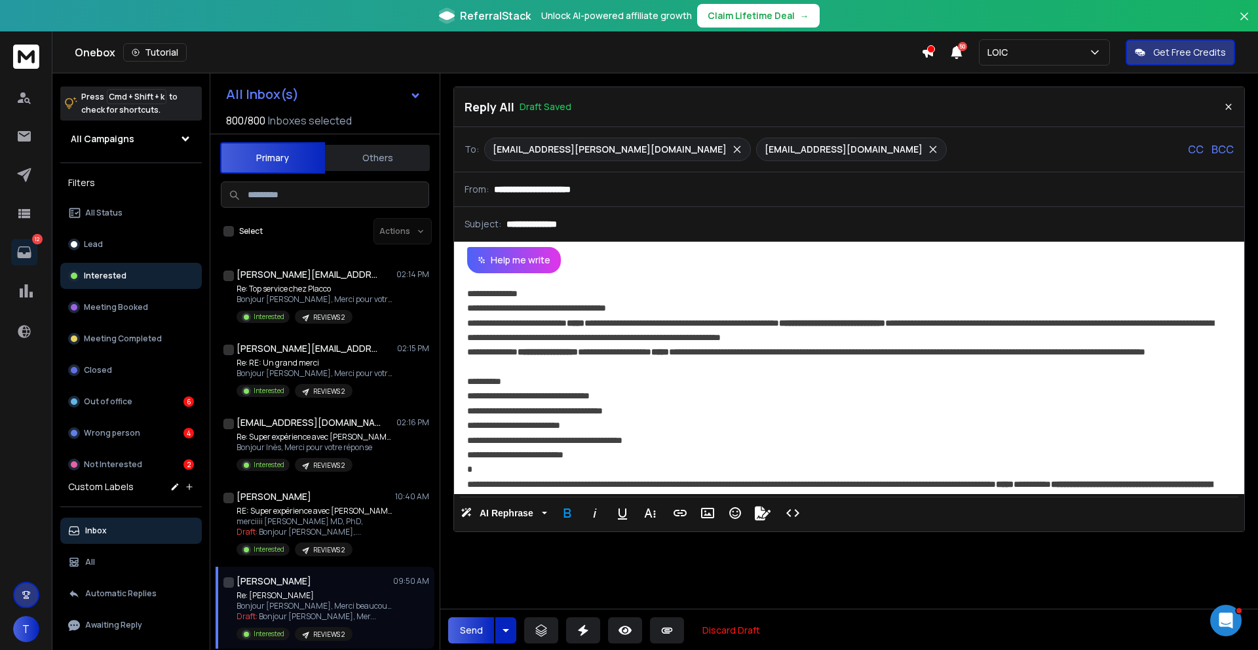
click at [472, 628] on button "Send" at bounding box center [471, 630] width 46 height 26
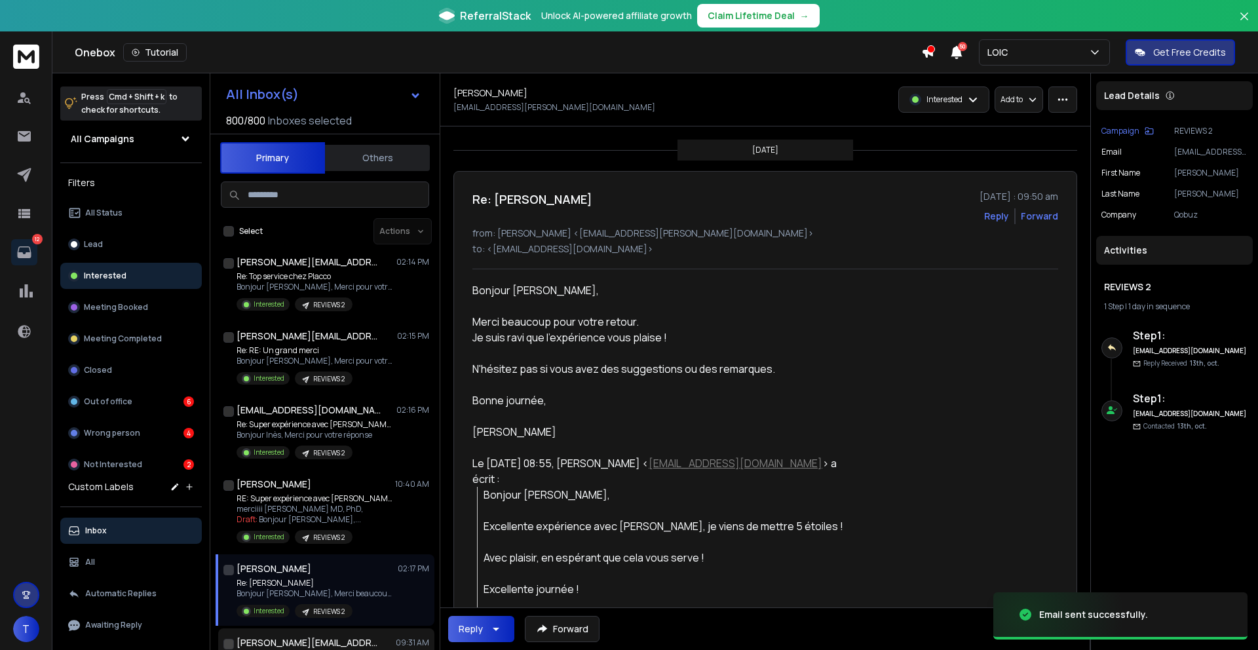
scroll to position [164, 0]
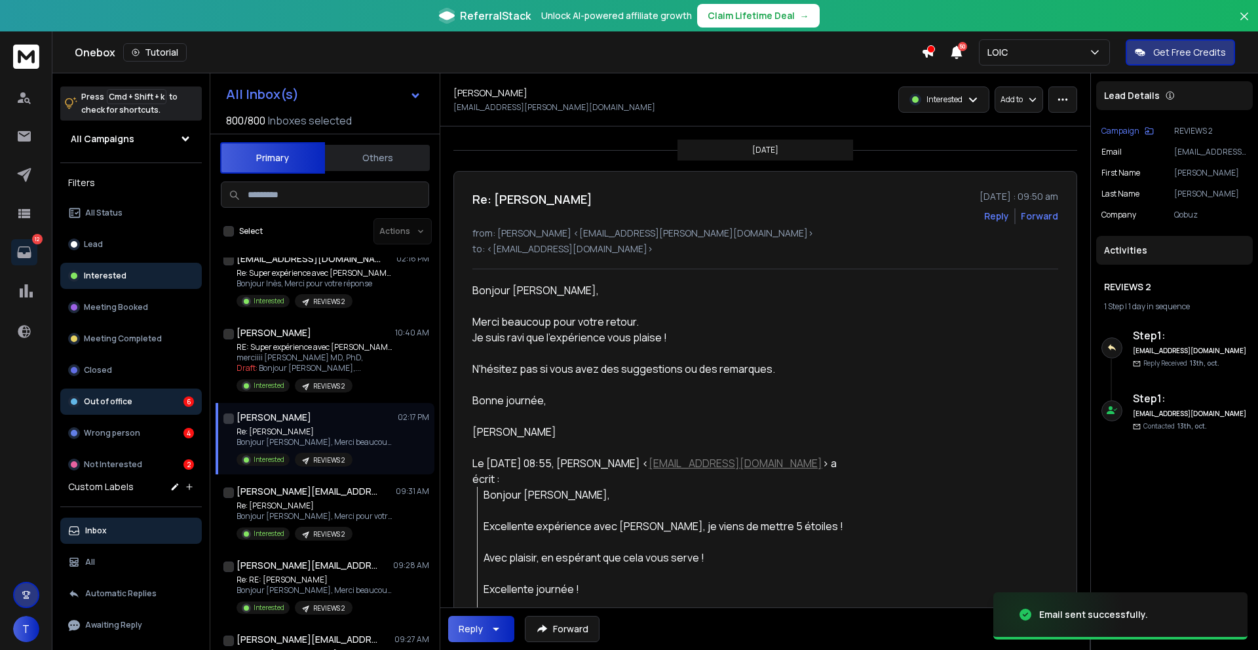
click at [176, 405] on button "Out of office 6" at bounding box center [130, 401] width 141 height 26
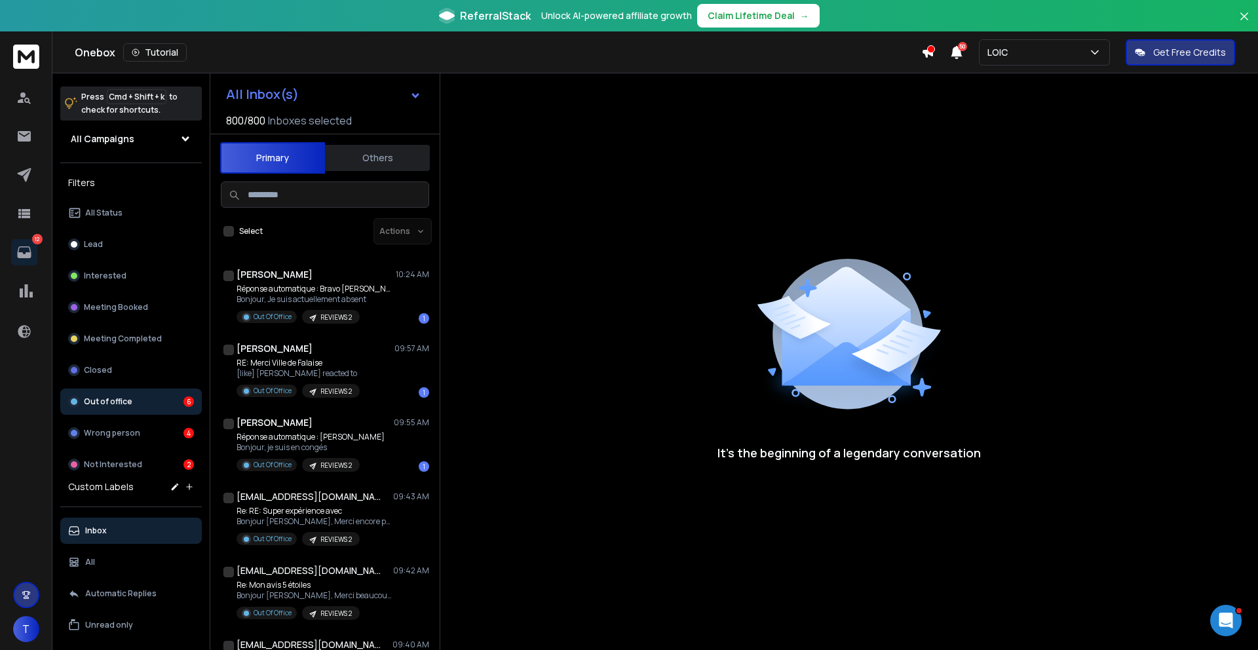
click at [290, 312] on p "Out Of Office" at bounding box center [272, 317] width 38 height 10
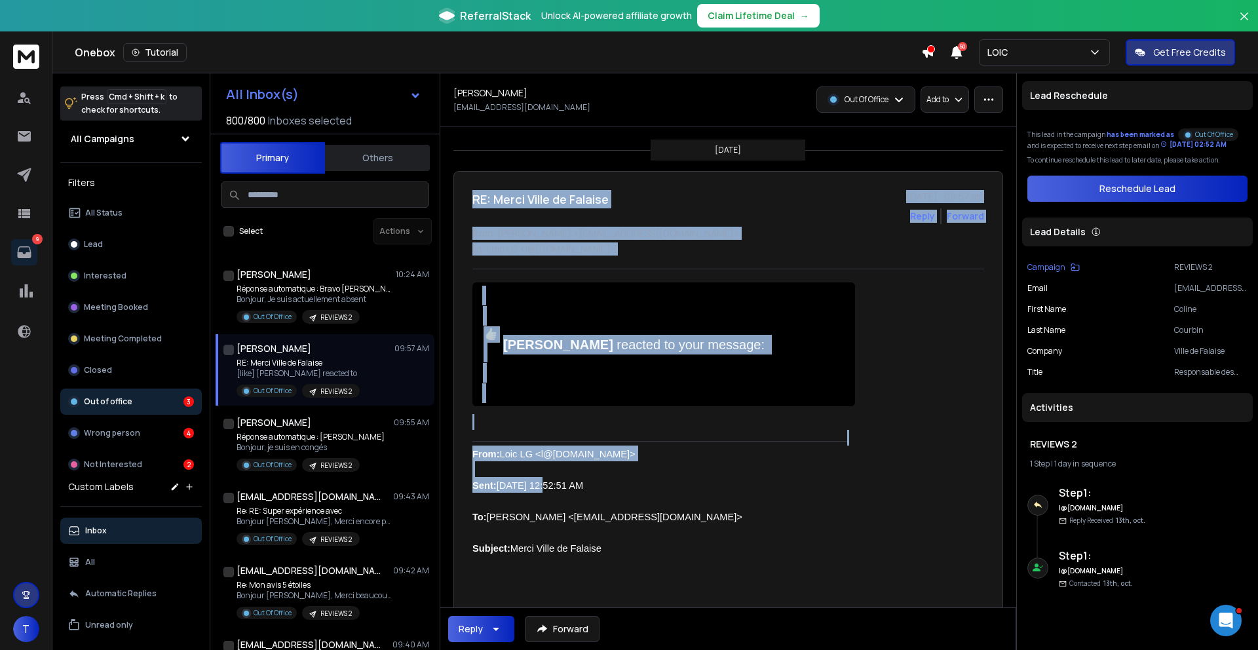
drag, startPoint x: 463, startPoint y: 209, endPoint x: 543, endPoint y: 485, distance: 287.1
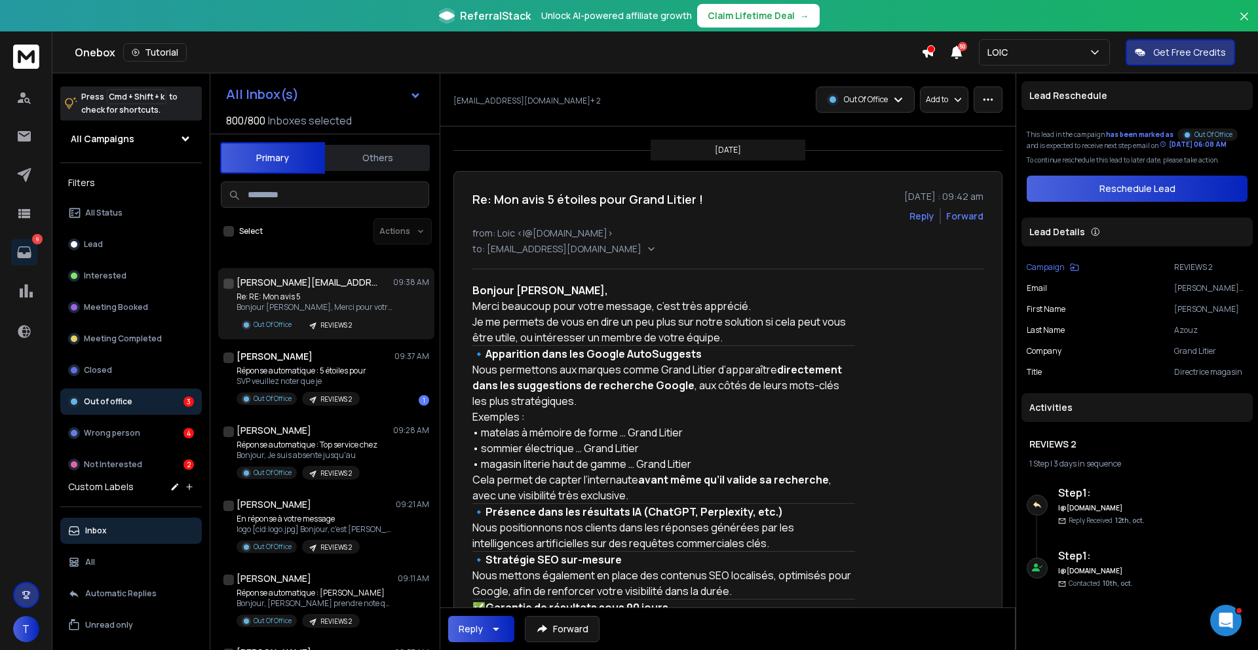
scroll to position [308, 0]
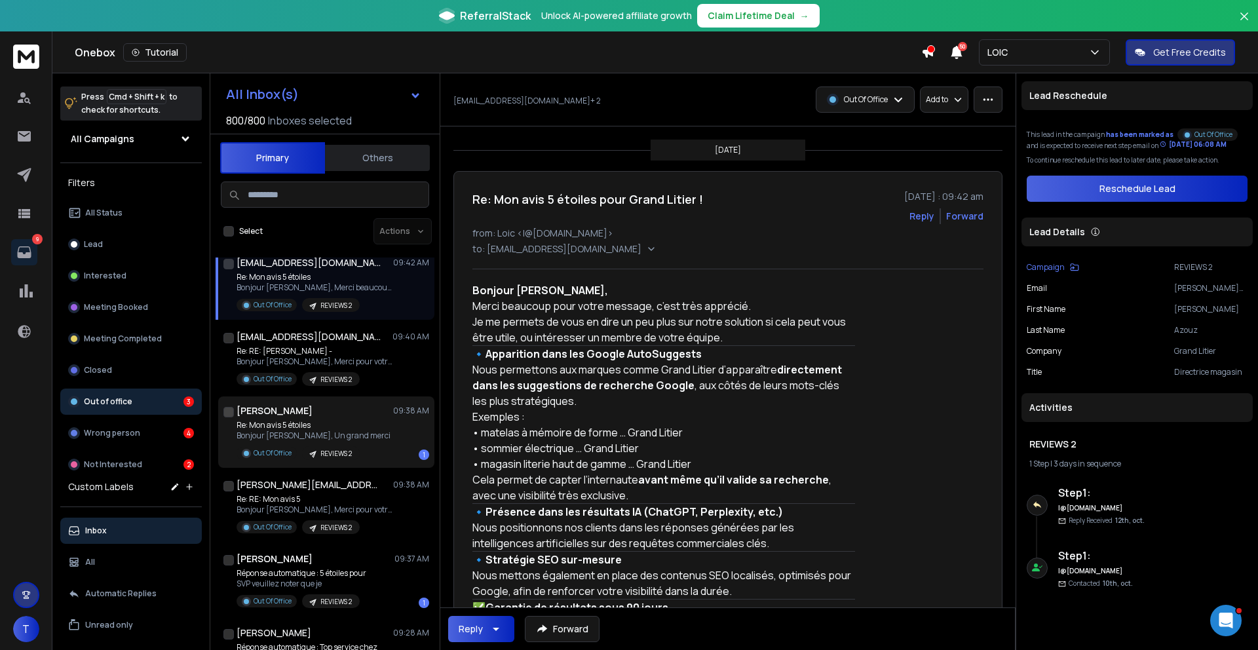
click at [310, 437] on p "Bonjour [PERSON_NAME], Un grand merci" at bounding box center [313, 435] width 154 height 10
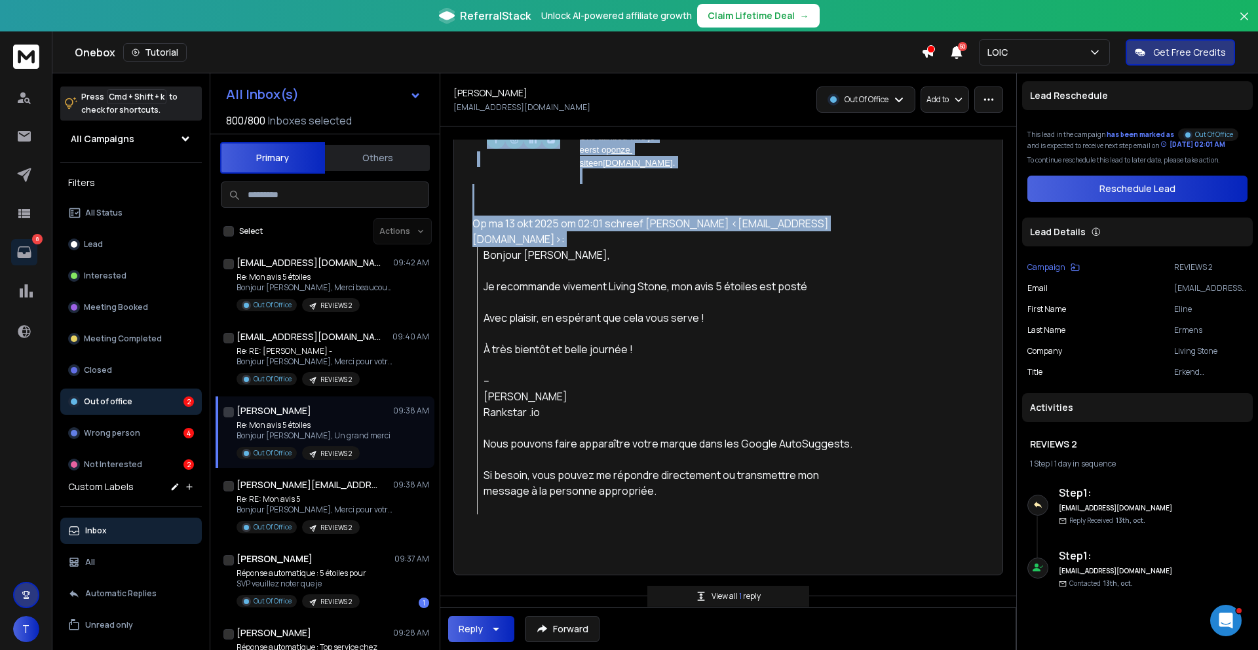
scroll to position [1224, 0]
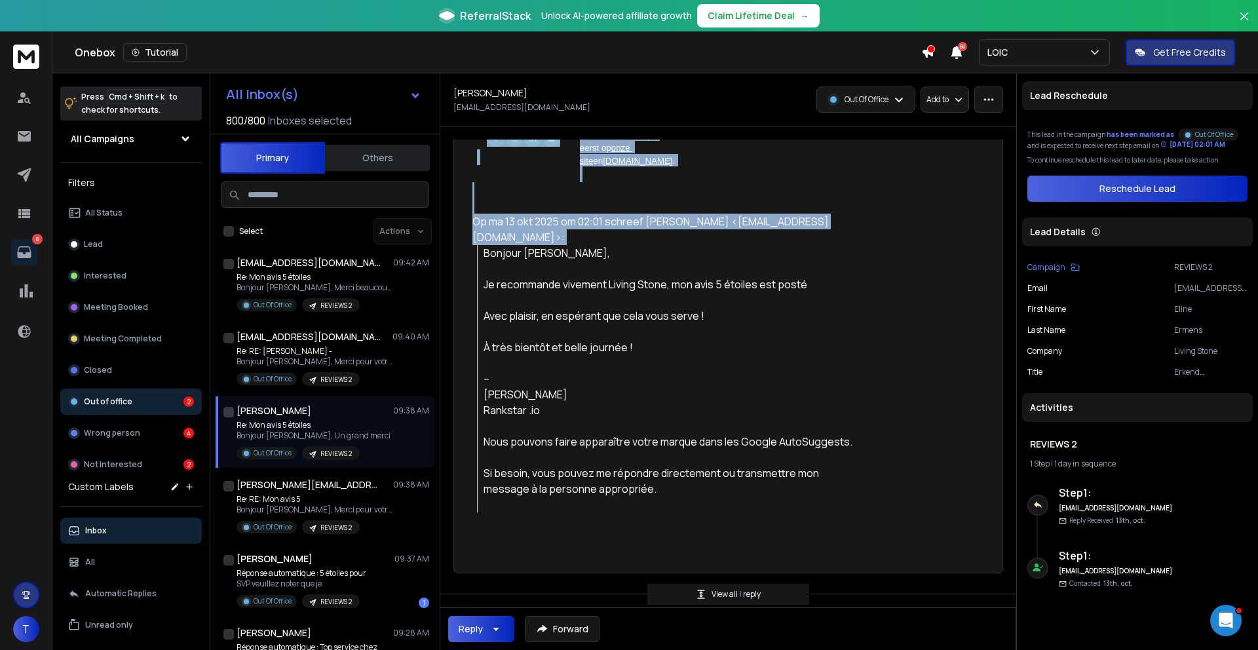
drag, startPoint x: 460, startPoint y: 198, endPoint x: 560, endPoint y: 472, distance: 292.2
copy div "Re: Mon avis 5 étoiles pour Living Stone ! [DATE] : 09:38 am Reply Forward from…"
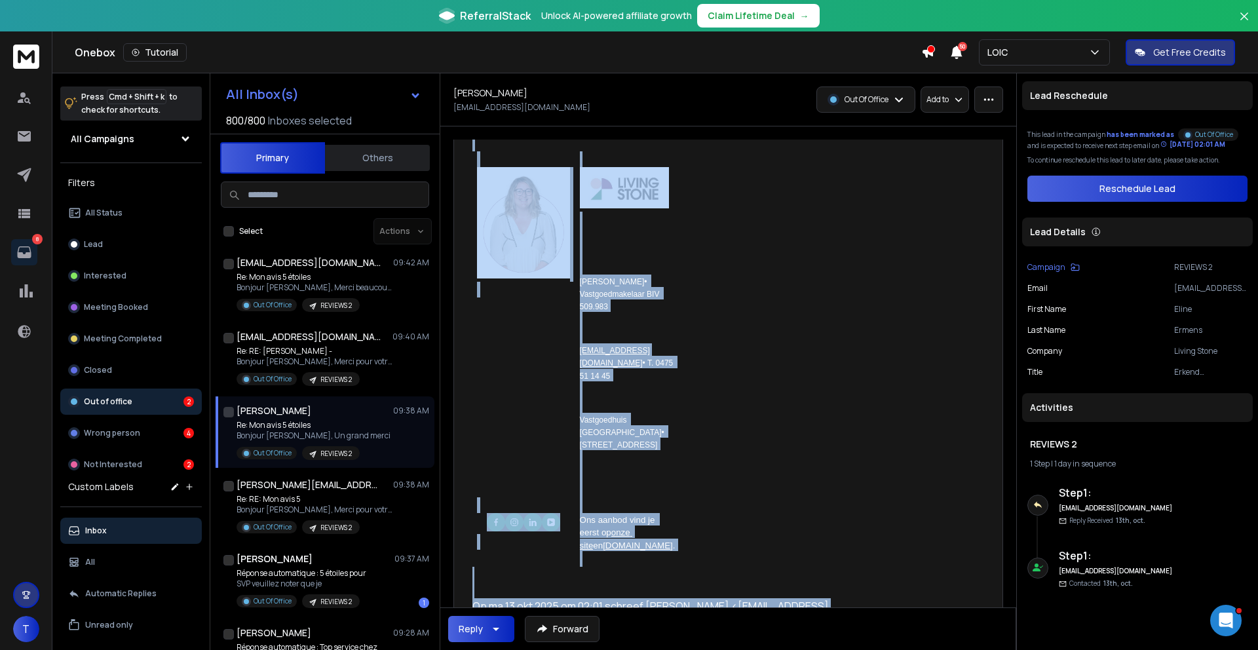
scroll to position [660, 0]
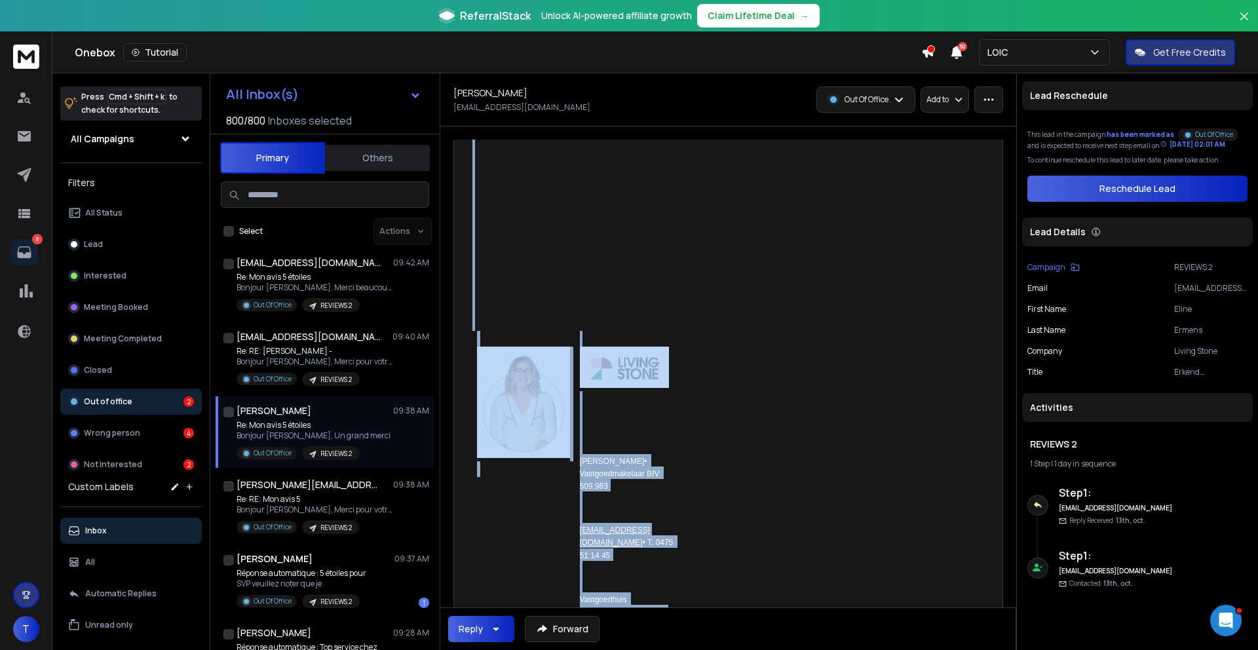
click at [738, 290] on div "[PERSON_NAME] • Vastgoedmakelaar BIV 509.983 [EMAIL_ADDRESS][DOMAIN_NAME] • T. …" at bounding box center [663, 302] width 383 height 887
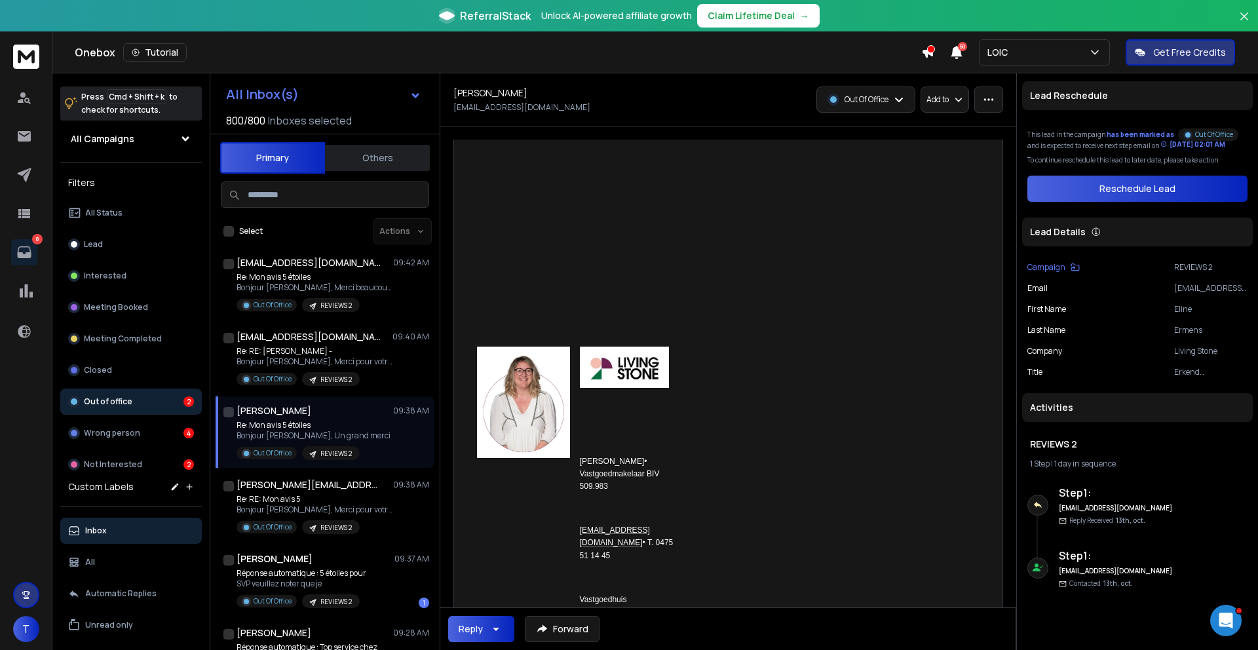
click at [508, 632] on button "Reply" at bounding box center [481, 629] width 66 height 26
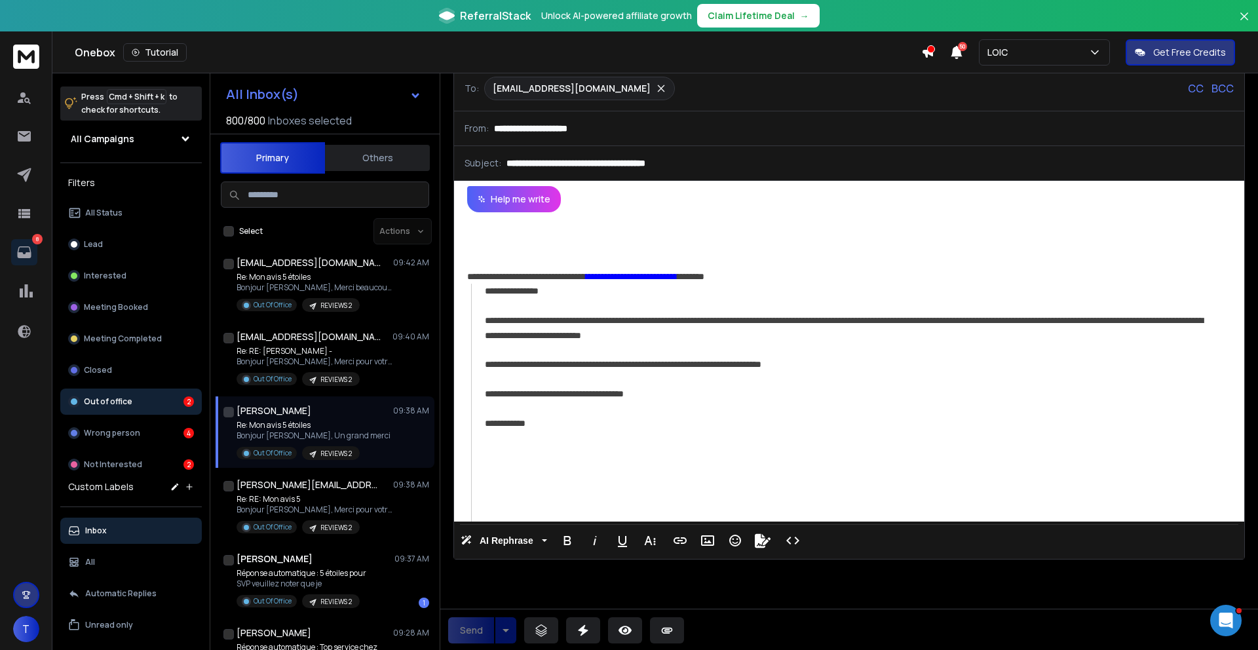
scroll to position [0, 0]
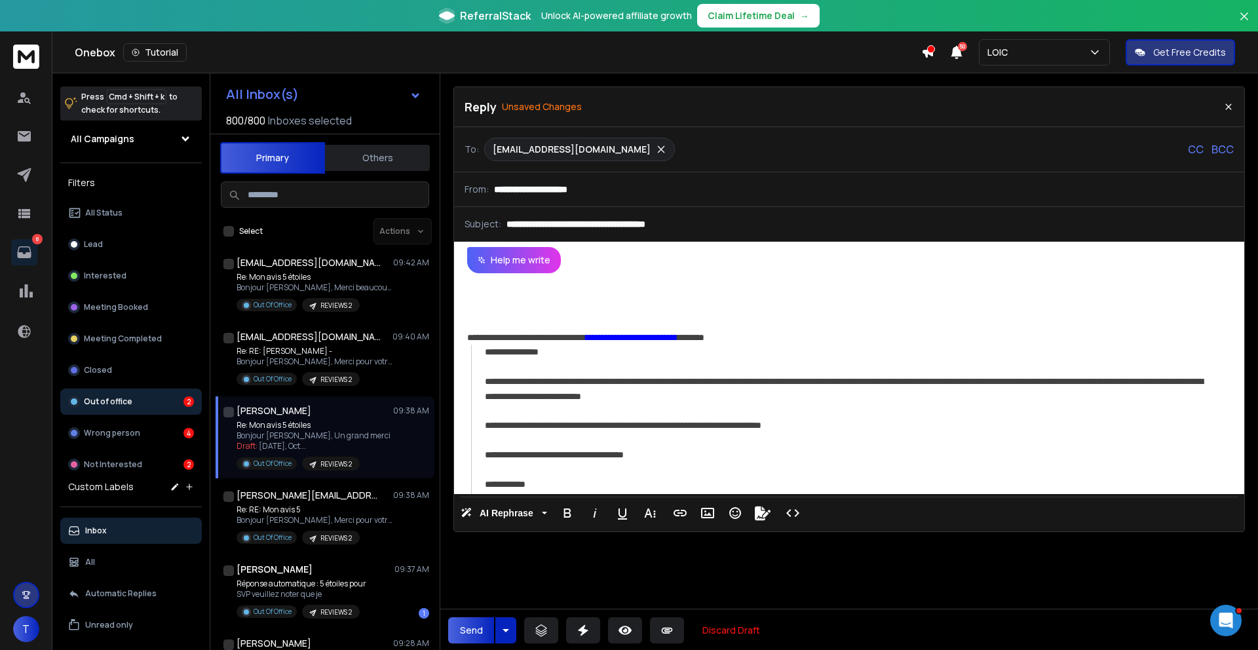
click at [680, 149] on input at bounding box center [726, 150] width 92 height 24
type input "**********"
click at [540, 294] on div at bounding box center [849, 293] width 764 height 14
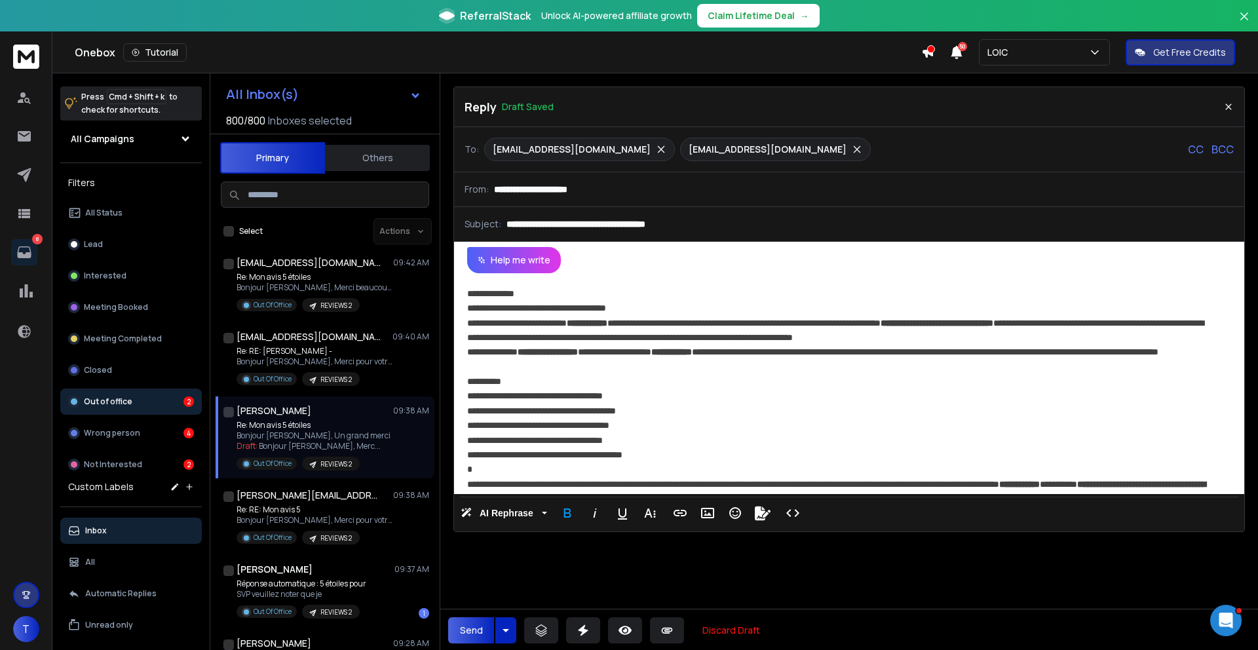
click at [468, 625] on button "Send" at bounding box center [471, 630] width 46 height 26
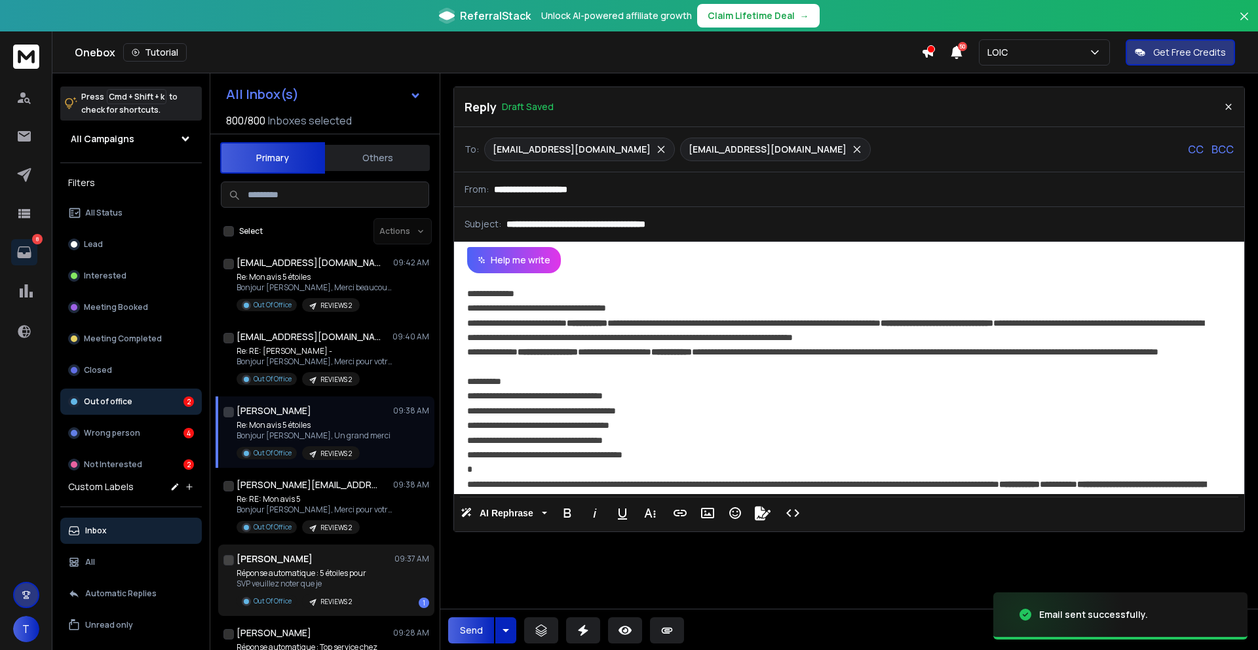
click at [292, 580] on p "SVP veuillez noter que je" at bounding box center [301, 583] width 130 height 10
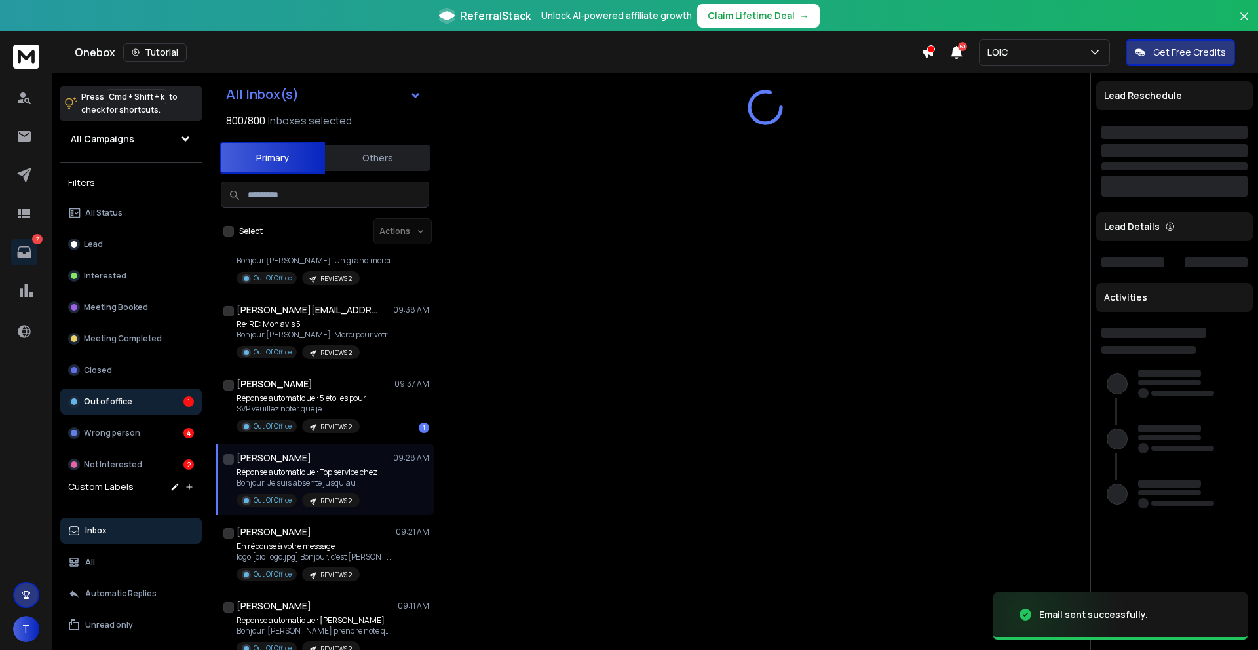
scroll to position [494, 0]
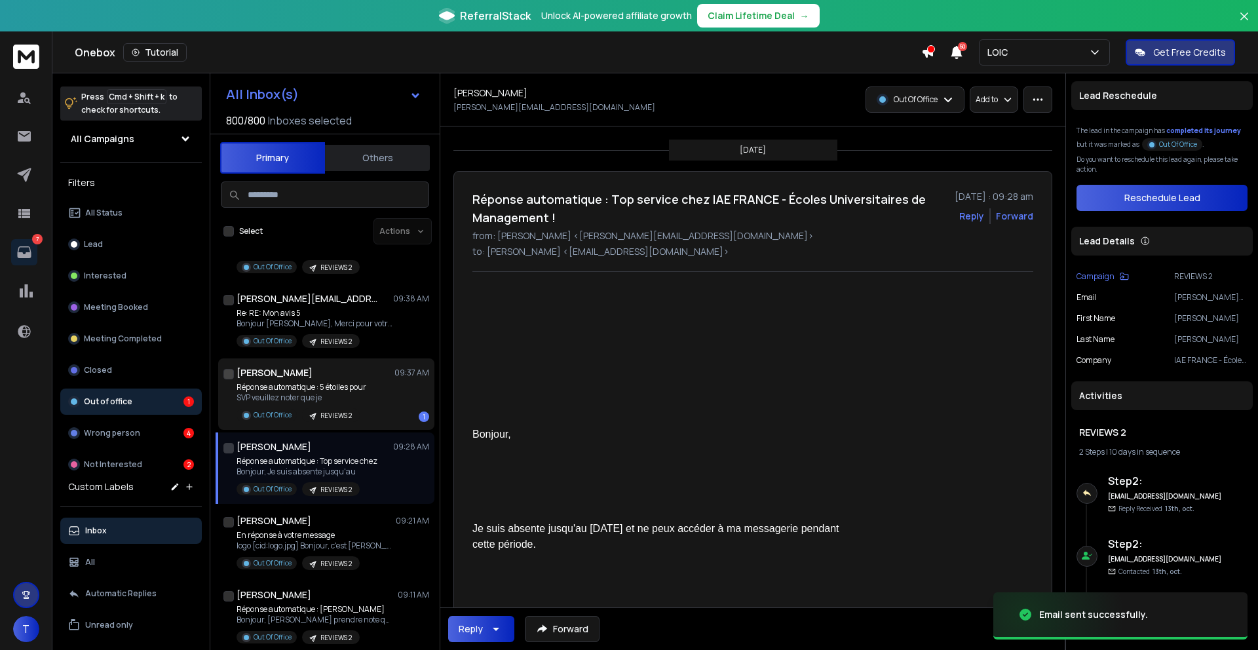
click at [346, 408] on div "REVIEWS 2" at bounding box center [331, 415] width 58 height 14
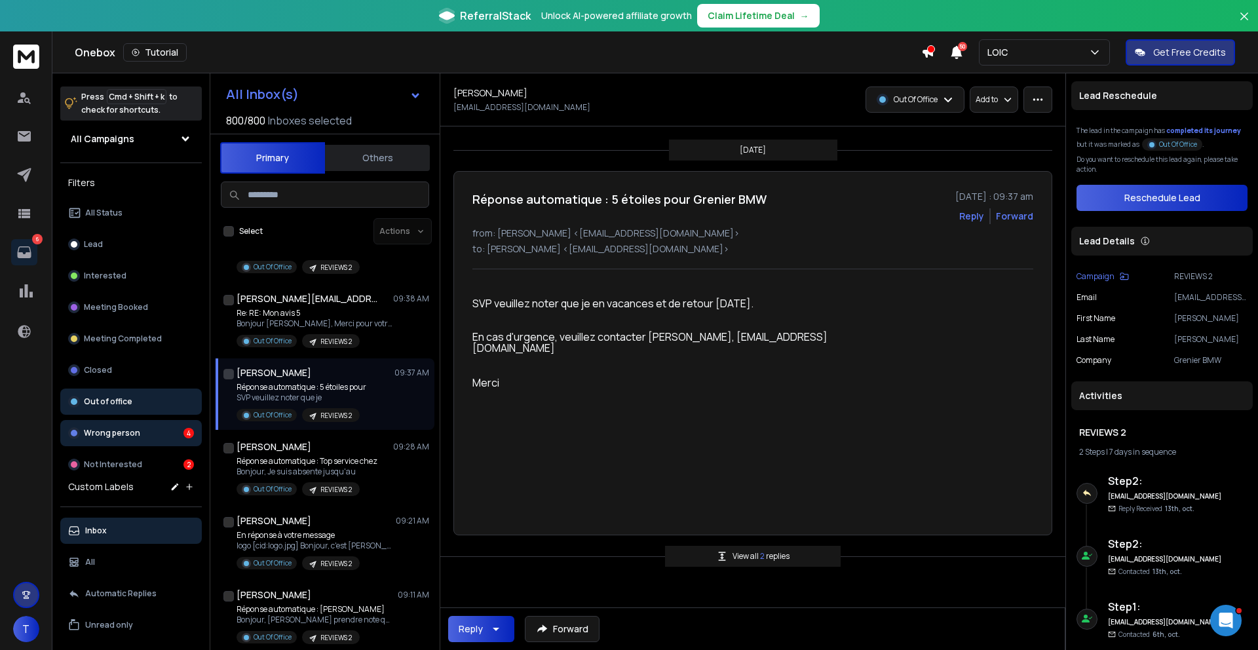
click at [157, 440] on button "Wrong person 4" at bounding box center [130, 433] width 141 height 26
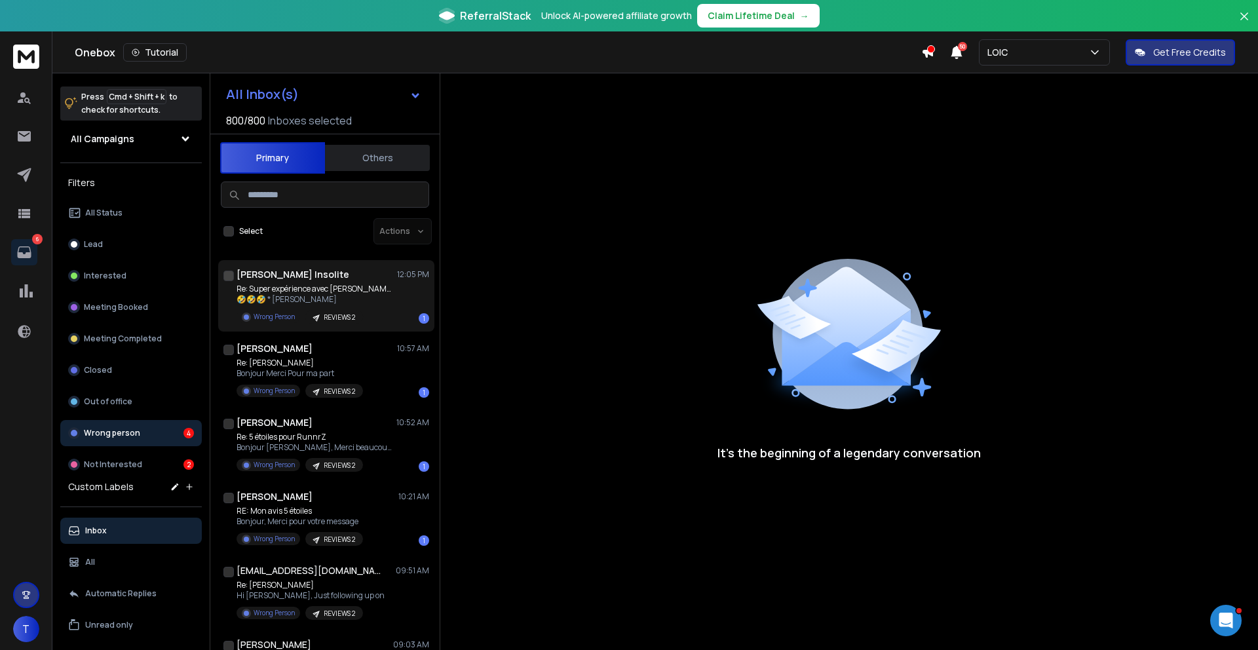
click at [332, 307] on div "Re: Super expérience avec [PERSON_NAME] 🤣🤣🤣 * [PERSON_NAME] Wrong Person REVIEW…" at bounding box center [314, 304] width 157 height 40
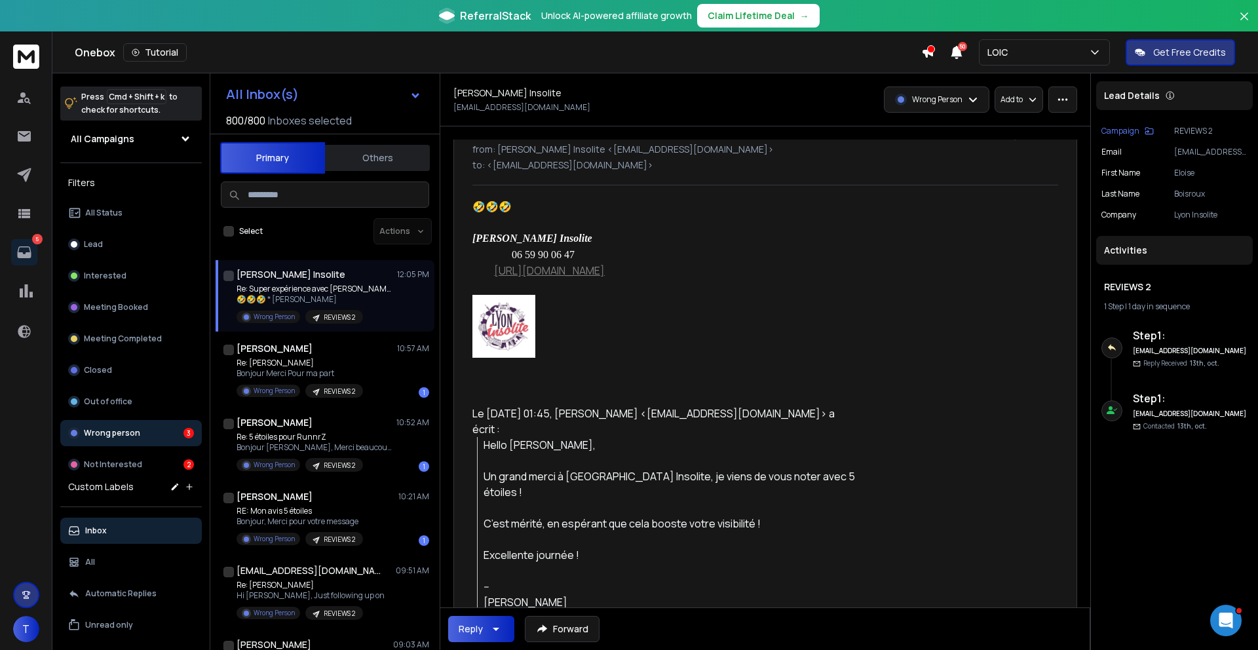
scroll to position [83, 0]
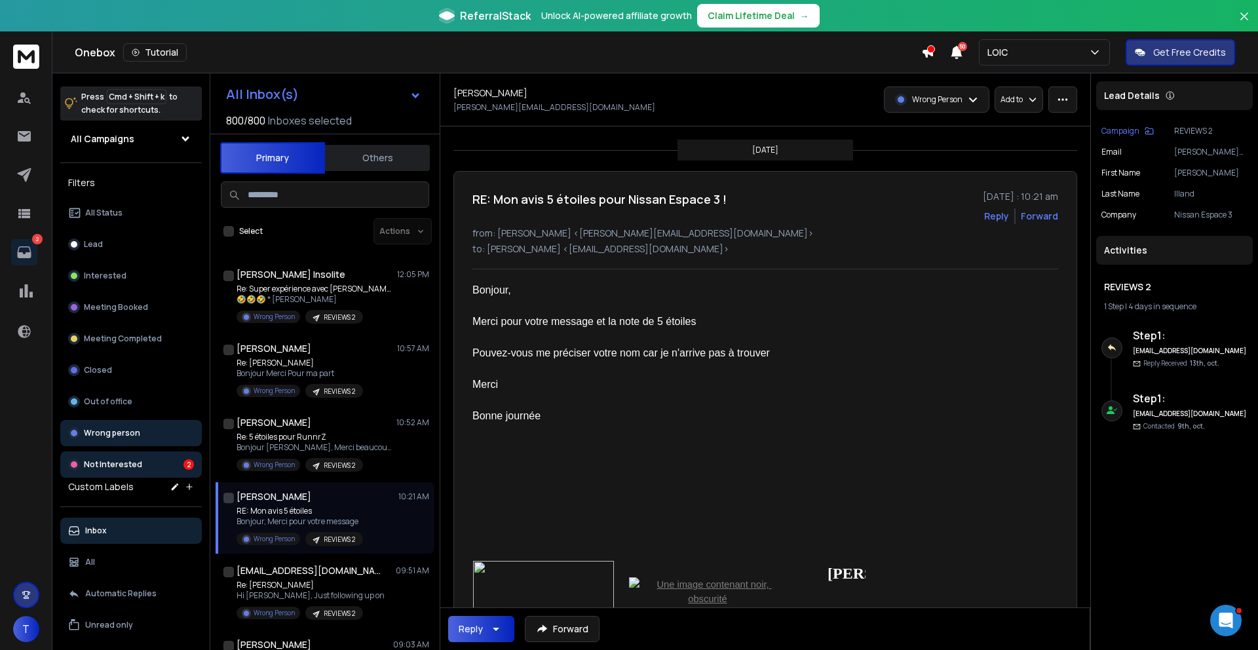
click at [140, 469] on button "Not Interested 2" at bounding box center [130, 464] width 141 height 26
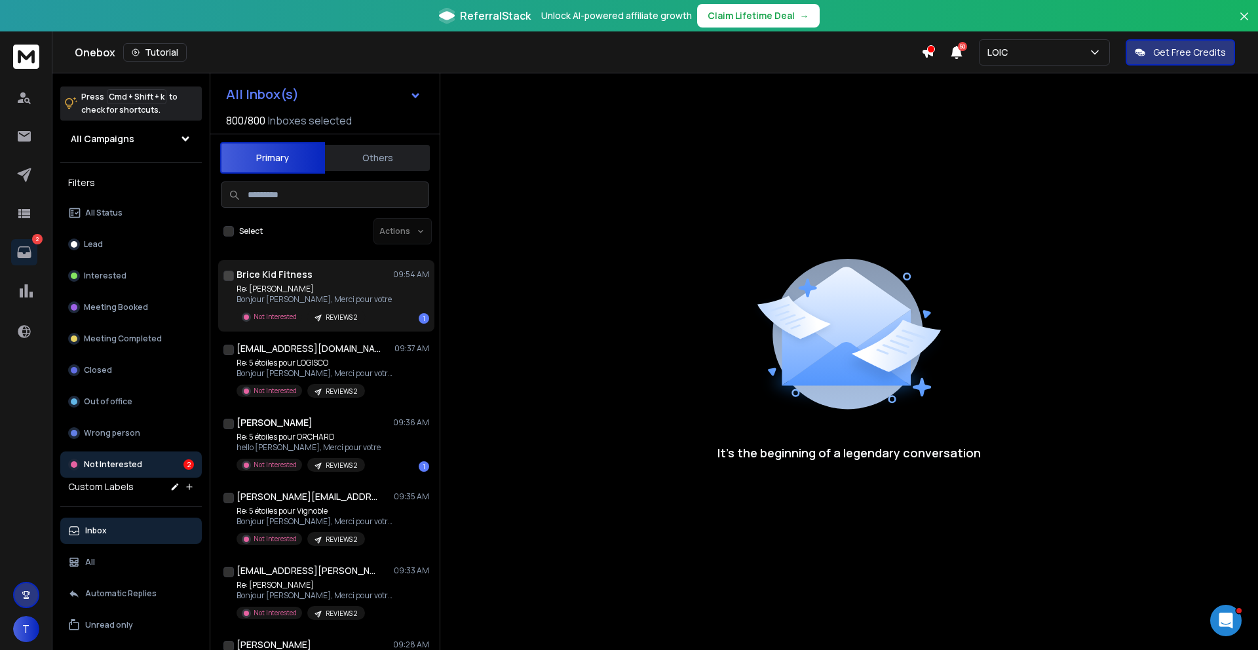
click at [354, 290] on p "Re: [PERSON_NAME]" at bounding box center [313, 289] width 155 height 10
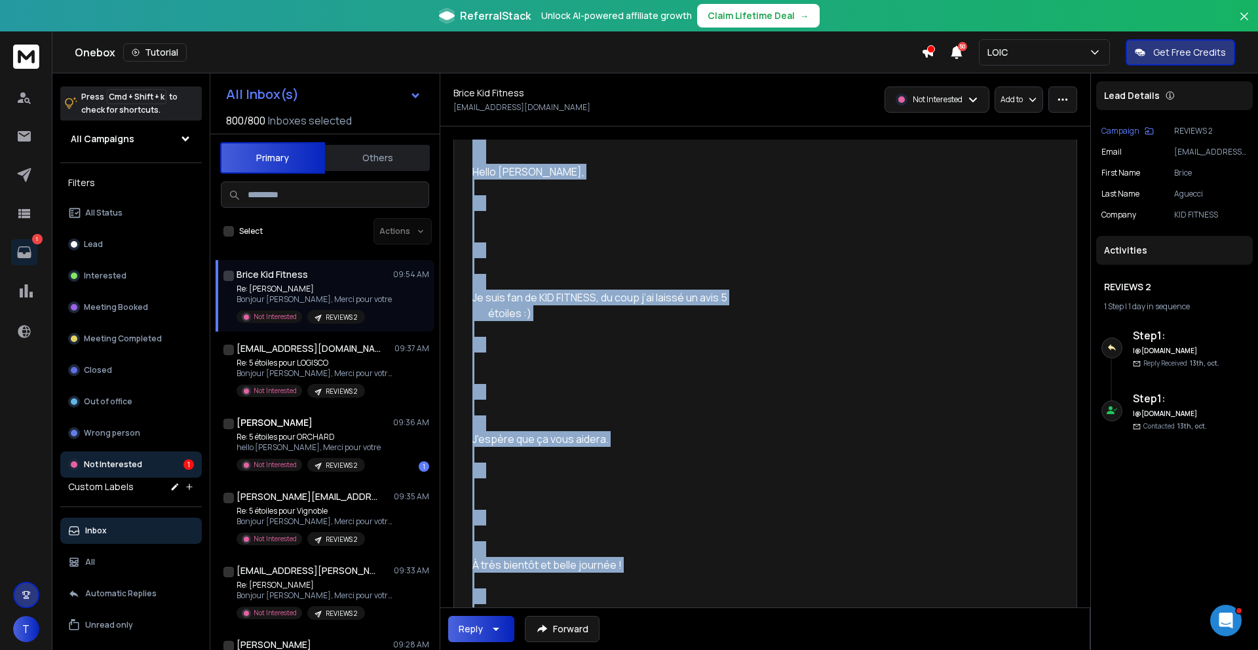
scroll to position [1351, 0]
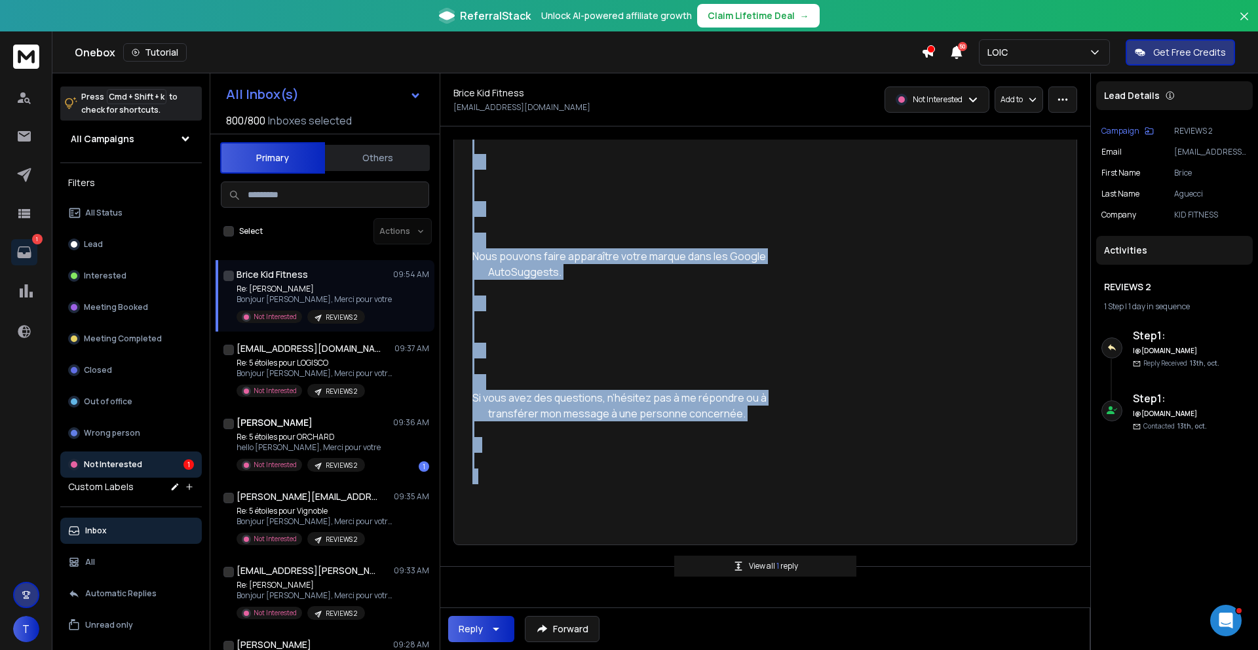
drag, startPoint x: 470, startPoint y: 194, endPoint x: 611, endPoint y: 508, distance: 344.5
copy div "Re: [PERSON_NAME] [DATE] : 09:54 am Reply Forward from: Brice Kid Fitness <[EMA…"
click at [486, 630] on div "Reply" at bounding box center [480, 629] width 45 height 16
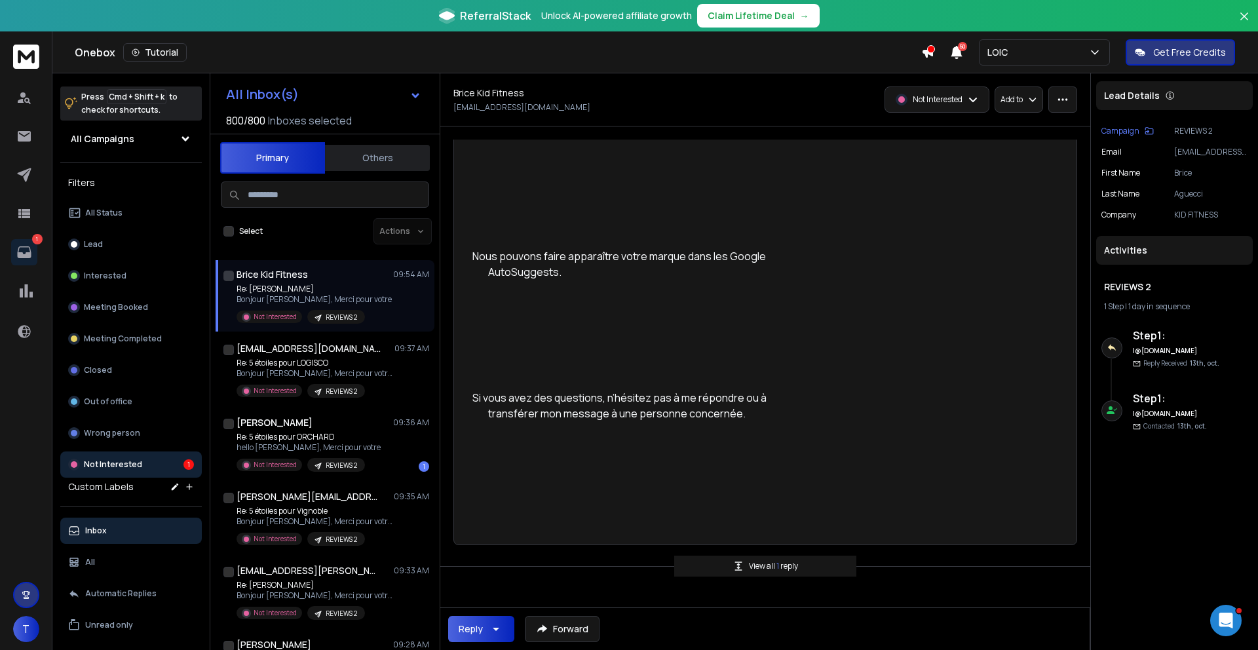
scroll to position [0, 0]
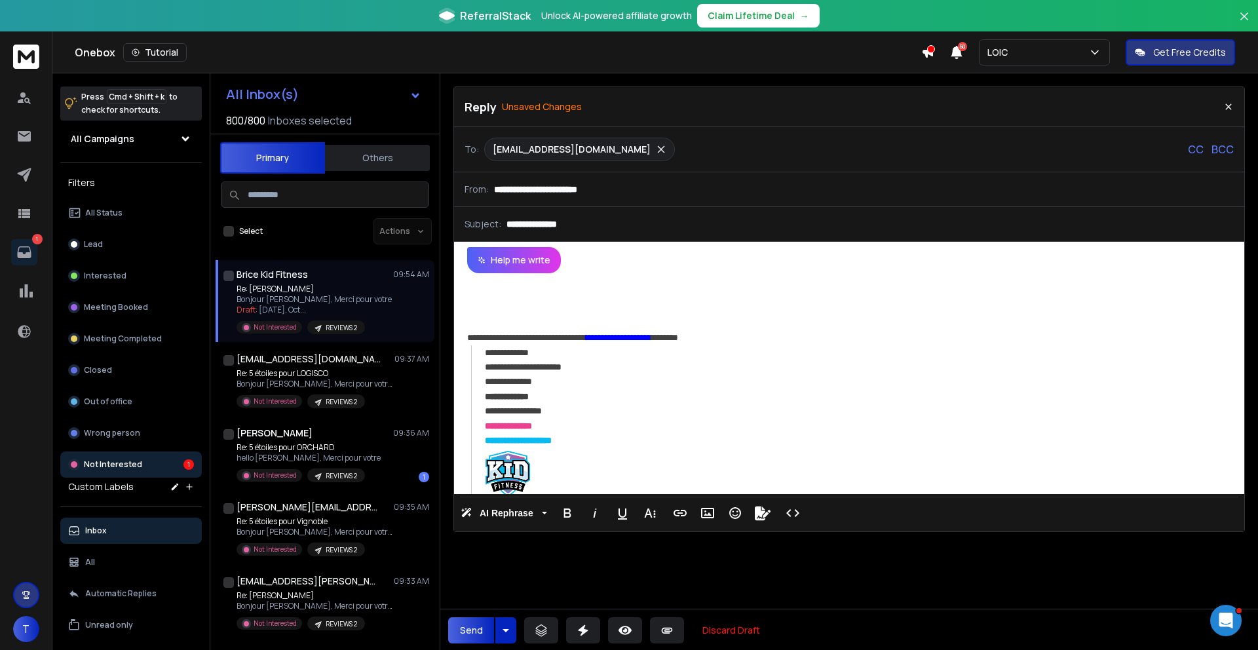
click at [680, 145] on input at bounding box center [726, 150] width 92 height 24
type input "**********"
click at [509, 283] on div "**********" at bounding box center [849, 383] width 790 height 221
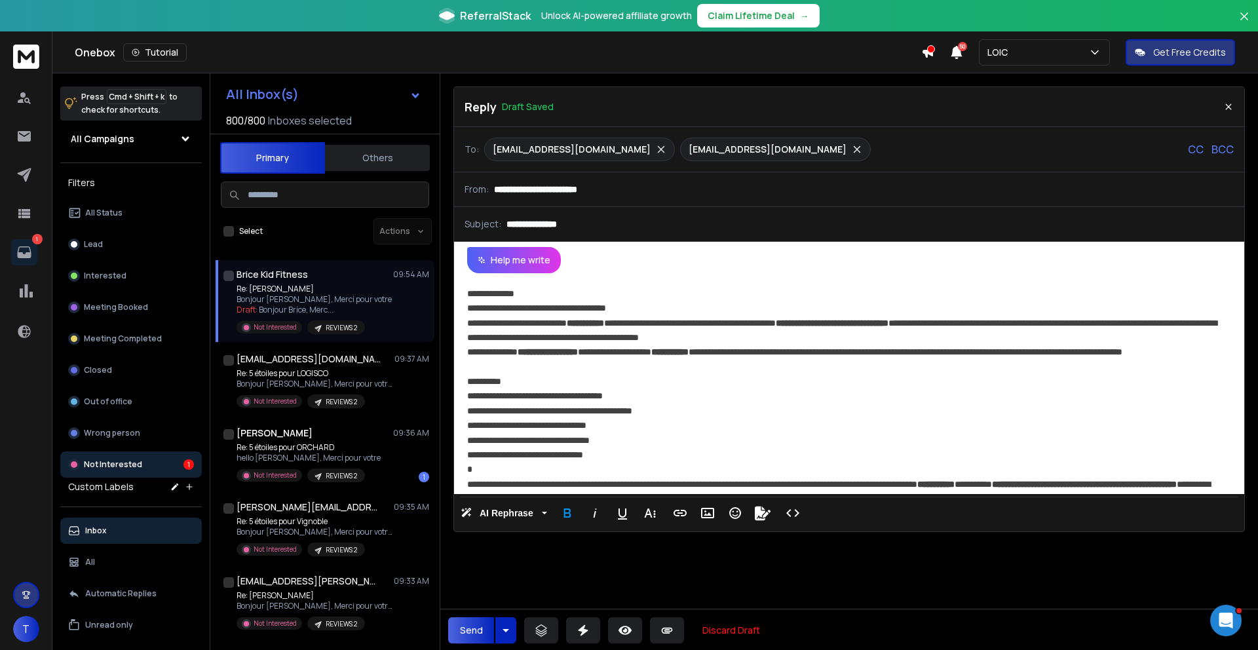
click at [484, 631] on button "Send" at bounding box center [471, 630] width 46 height 26
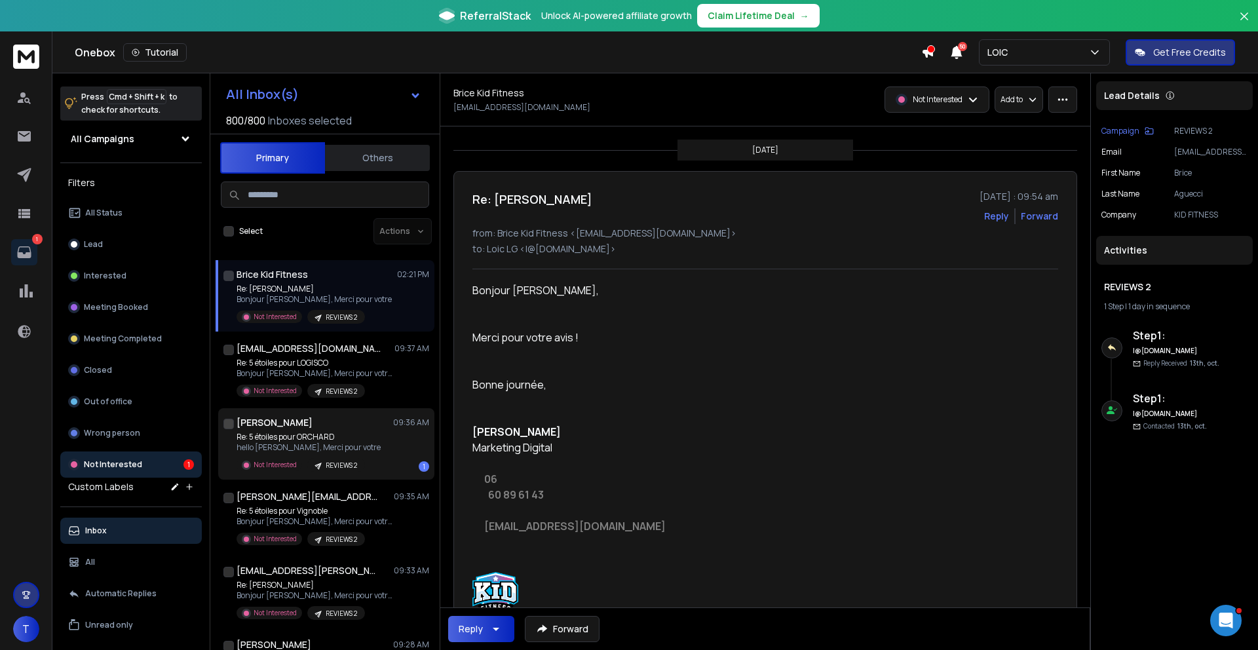
click at [341, 419] on div "[PERSON_NAME] 09:36 AM" at bounding box center [332, 422] width 193 height 13
